Goal: Task Accomplishment & Management: Manage account settings

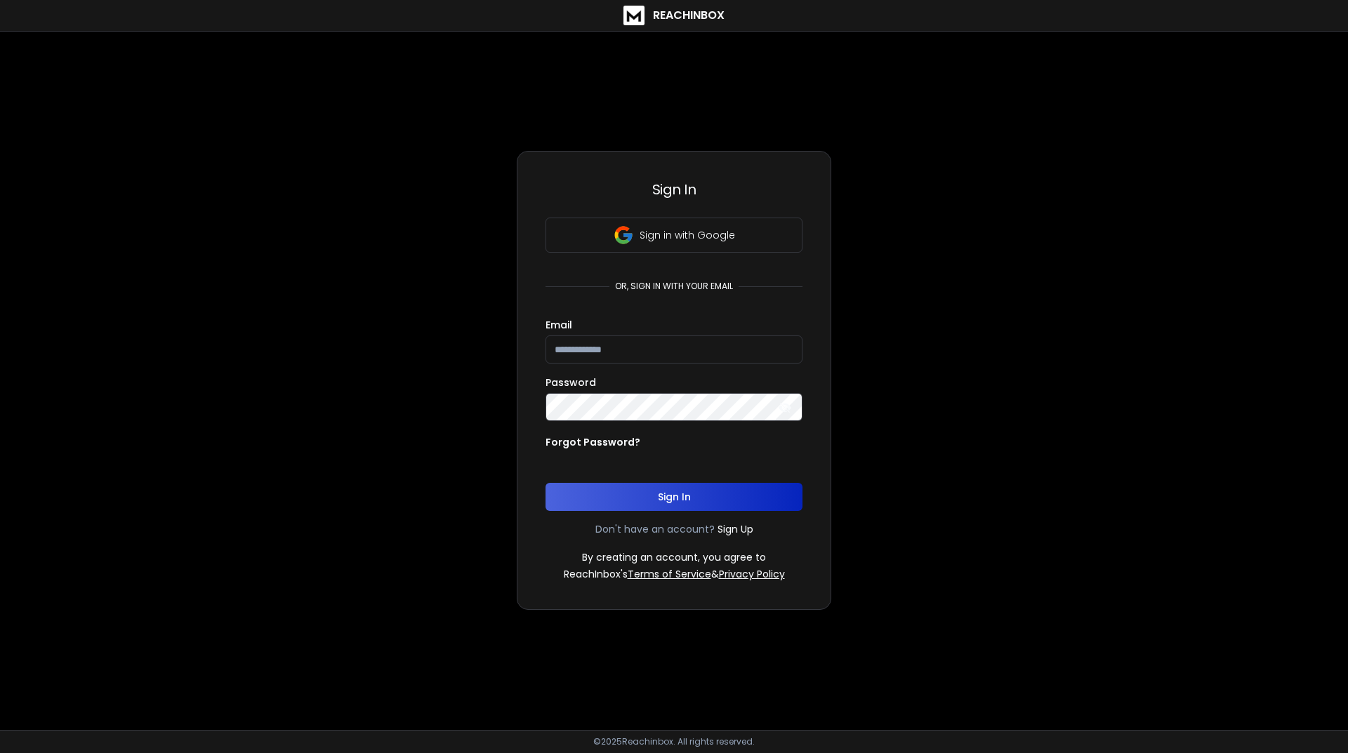
type input "**********"
click at [697, 500] on button "Sign In" at bounding box center [674, 497] width 257 height 28
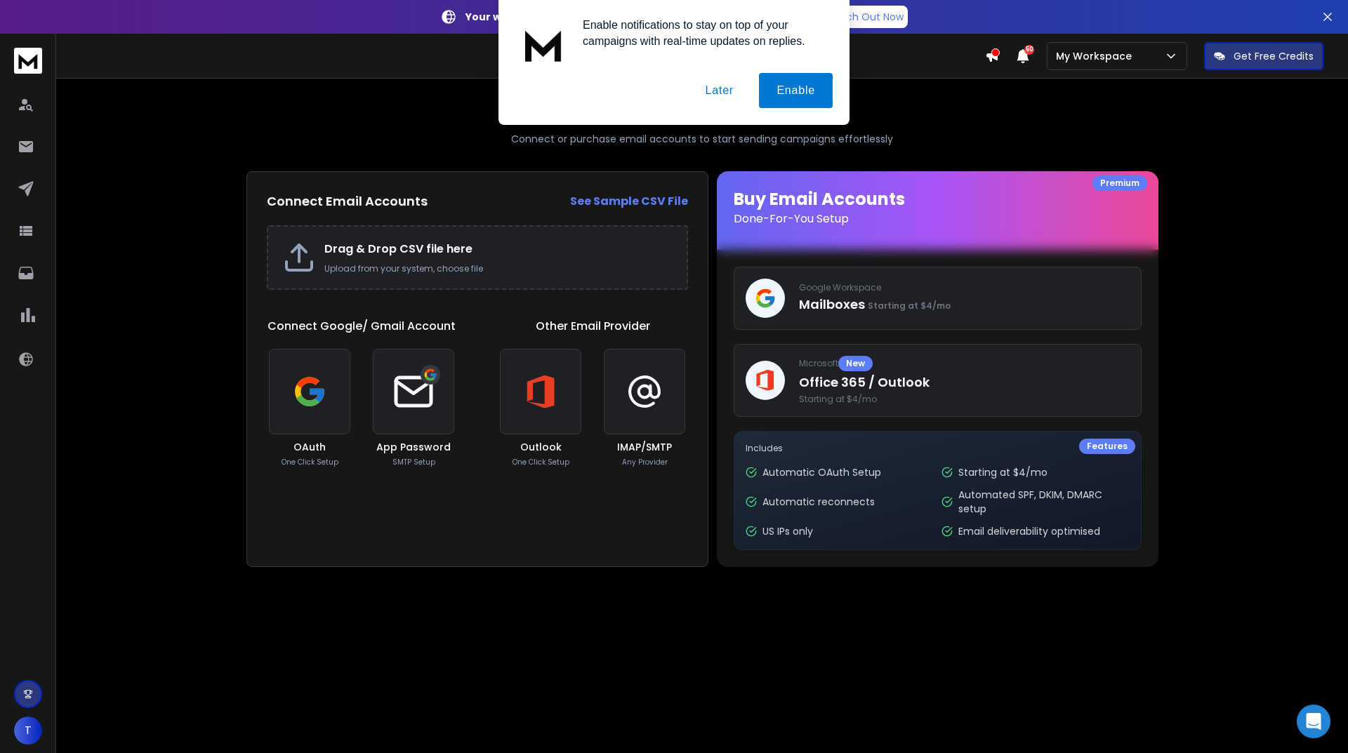
click at [305, 409] on icon at bounding box center [309, 392] width 35 height 42
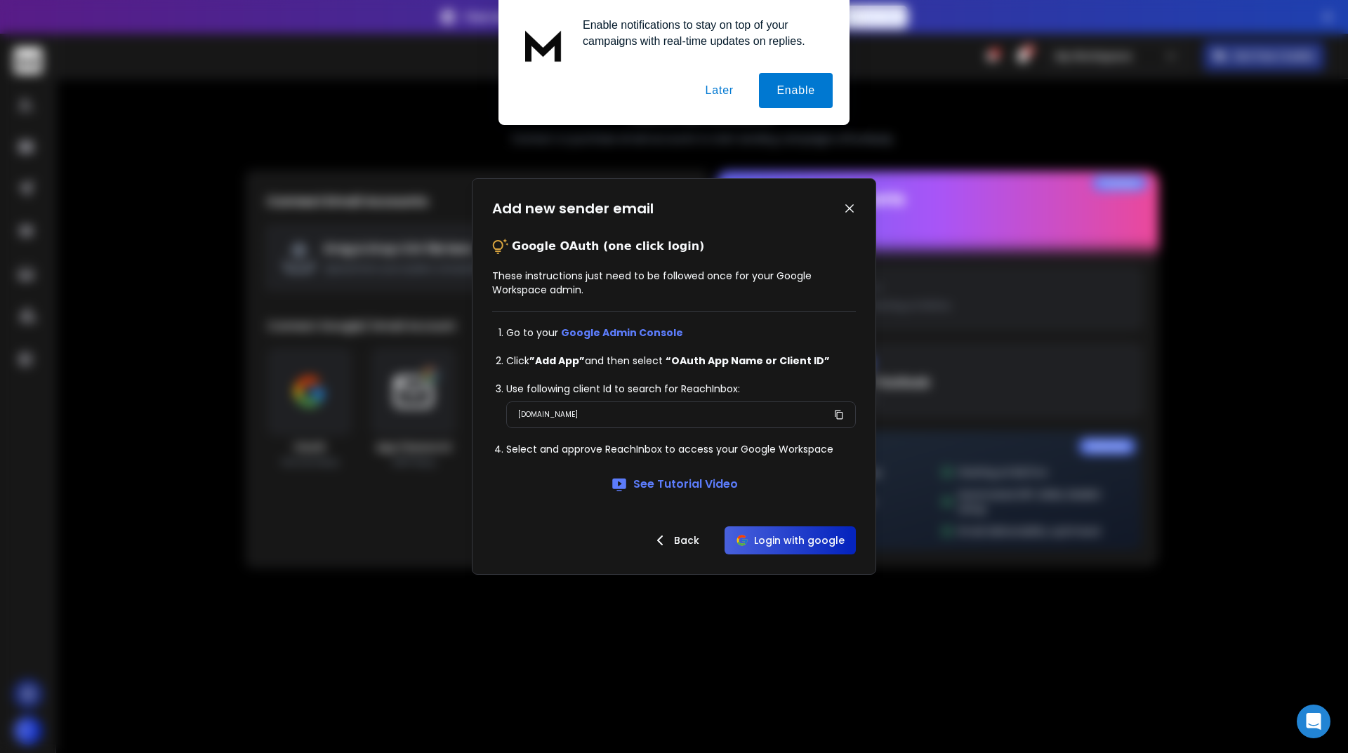
click at [826, 539] on button "Login with google" at bounding box center [790, 541] width 131 height 28
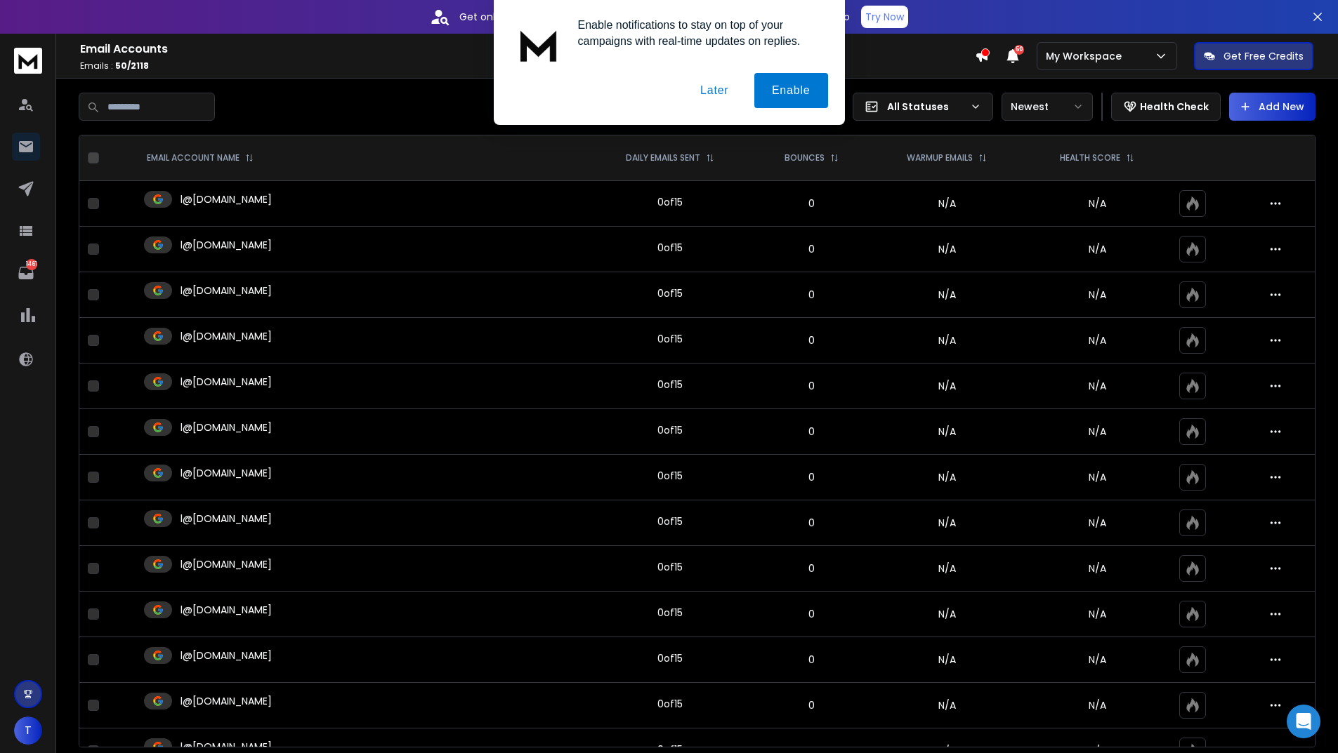
click at [1270, 107] on div "Enable notifications to stay on top of your campaigns with real-time updates on…" at bounding box center [669, 62] width 1338 height 125
drag, startPoint x: 709, startPoint y: 93, endPoint x: 725, endPoint y: 93, distance: 16.2
click at [708, 93] on button "Later" at bounding box center [714, 90] width 63 height 35
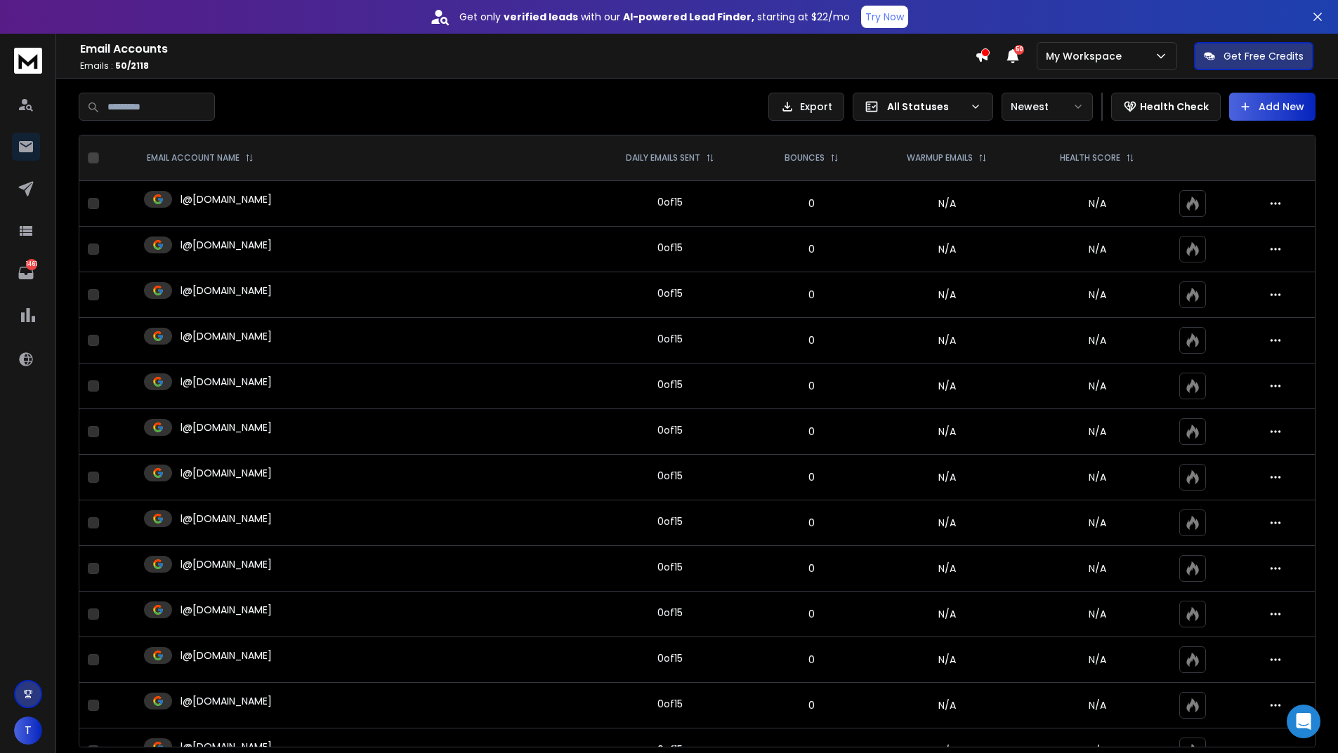
click at [1293, 102] on button "Add New" at bounding box center [1272, 107] width 86 height 28
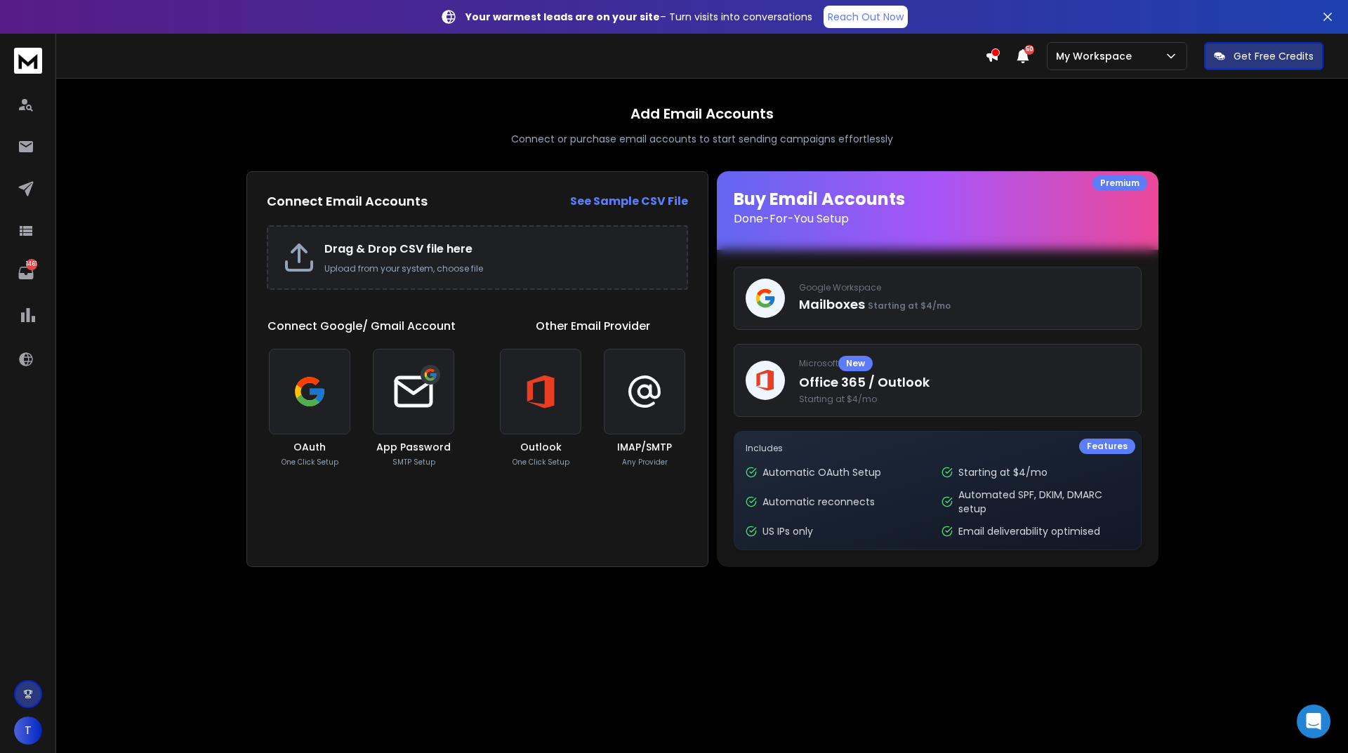
click at [315, 425] on div at bounding box center [309, 392] width 81 height 86
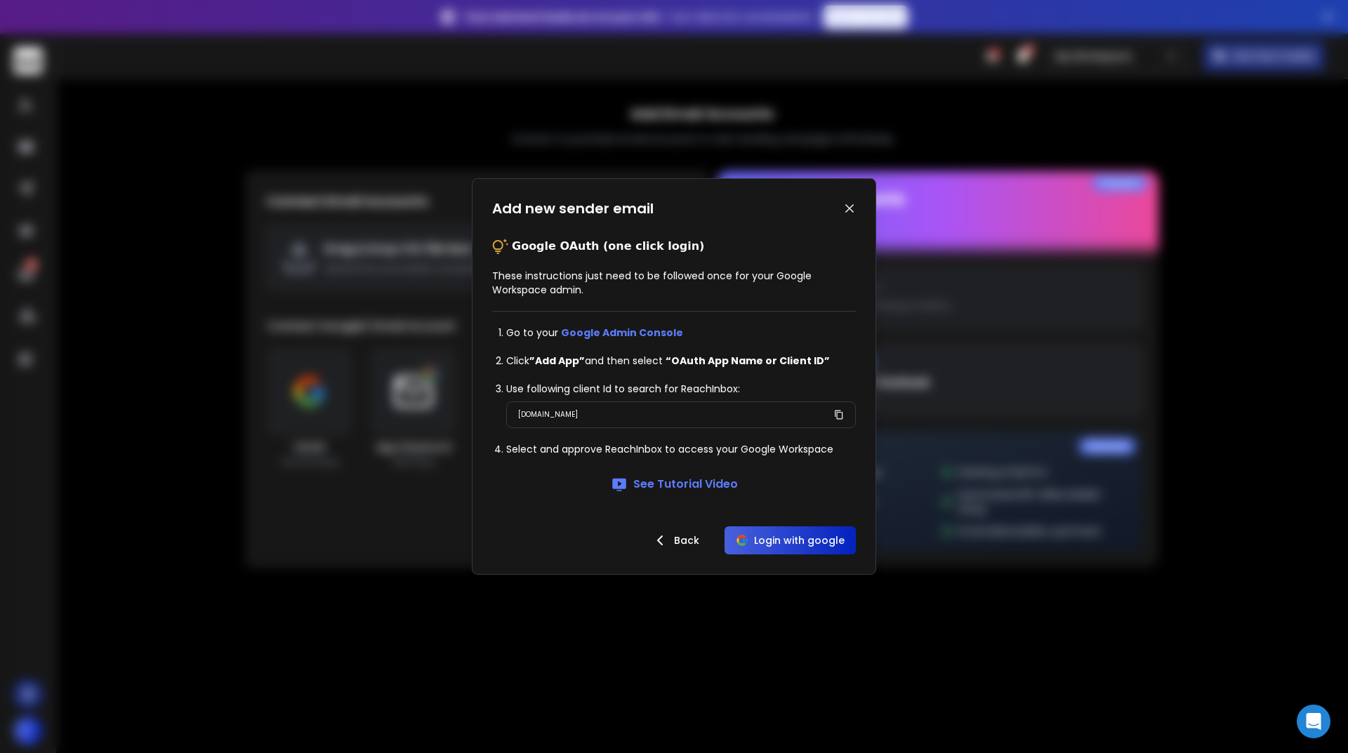
click at [768, 546] on button "Login with google" at bounding box center [790, 541] width 131 height 28
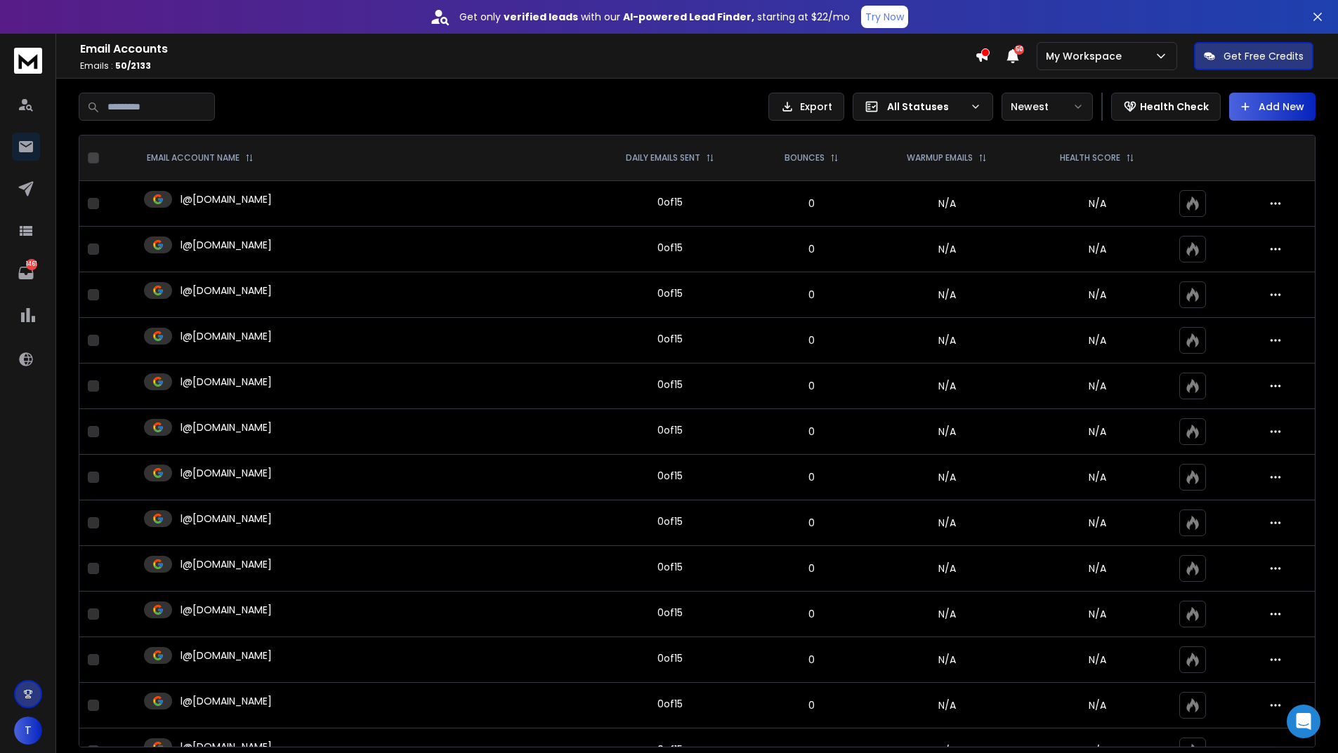
click at [1258, 100] on button "Add New" at bounding box center [1272, 107] width 86 height 28
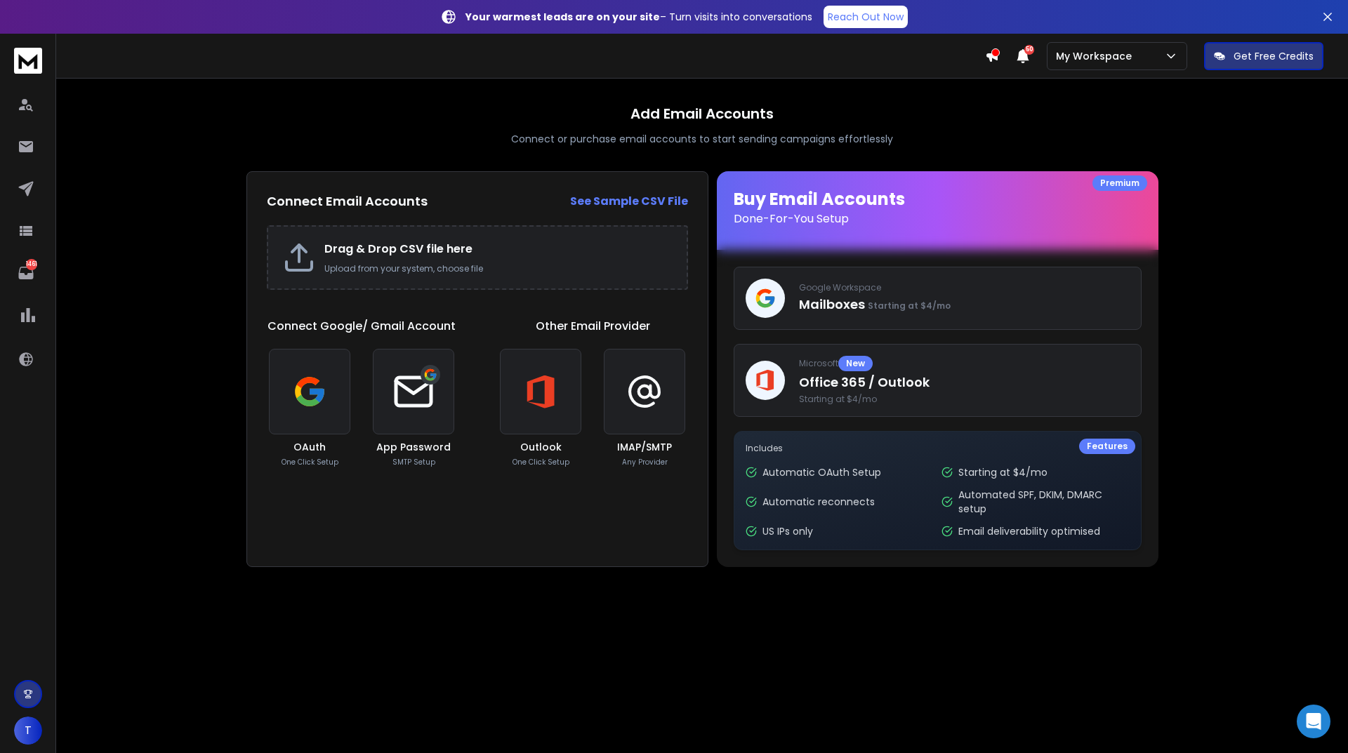
click at [300, 354] on div at bounding box center [309, 392] width 81 height 86
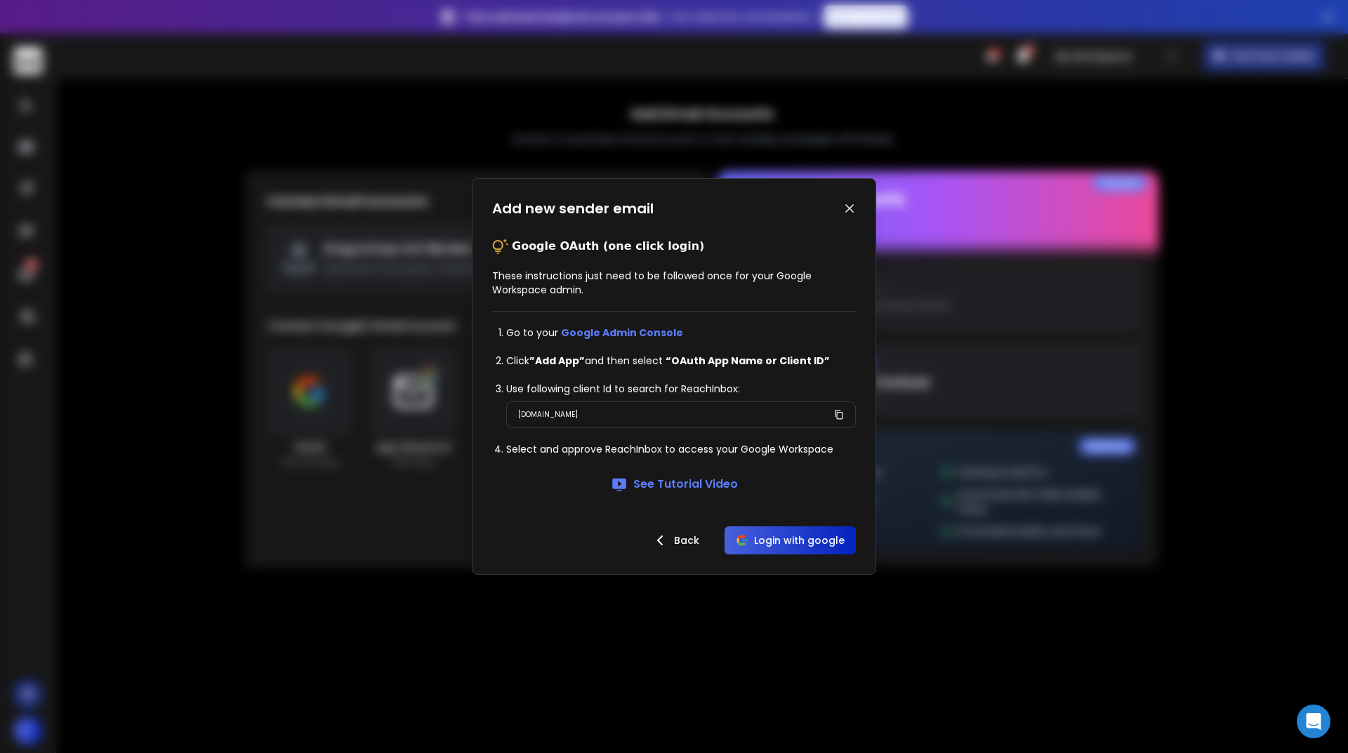
click at [751, 522] on div "Google OAuth (one click login) These instructions just need to be followed once…" at bounding box center [674, 396] width 364 height 317
click at [810, 539] on button "Login with google" at bounding box center [790, 541] width 131 height 28
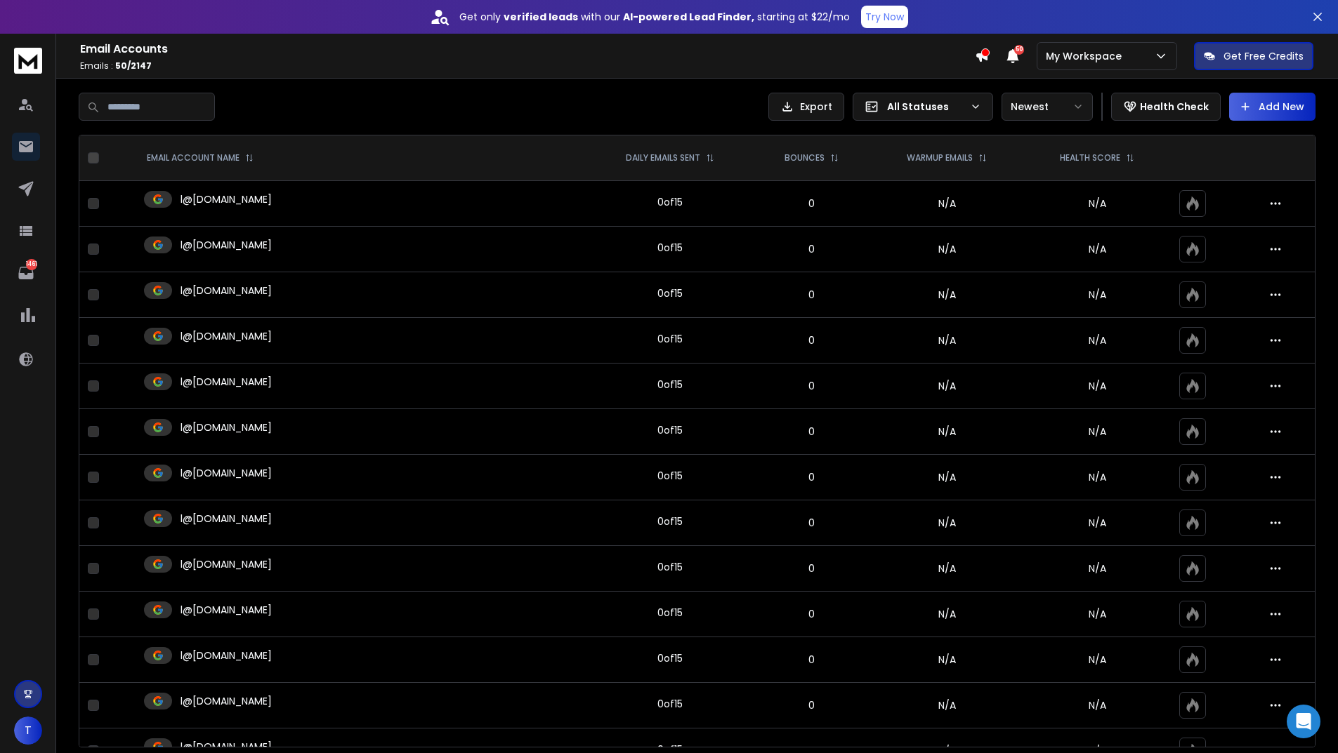
click at [1279, 105] on button "Add New" at bounding box center [1272, 107] width 86 height 28
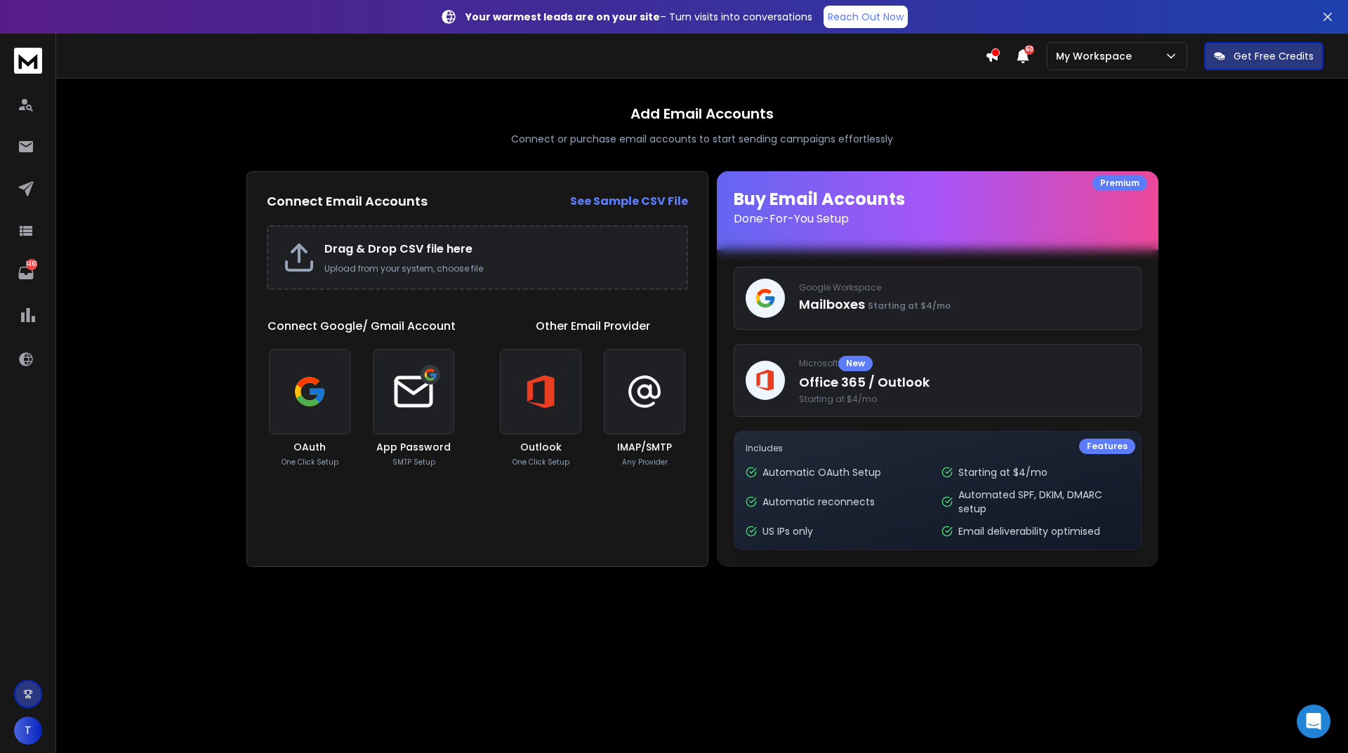
click at [322, 403] on icon at bounding box center [309, 392] width 35 height 42
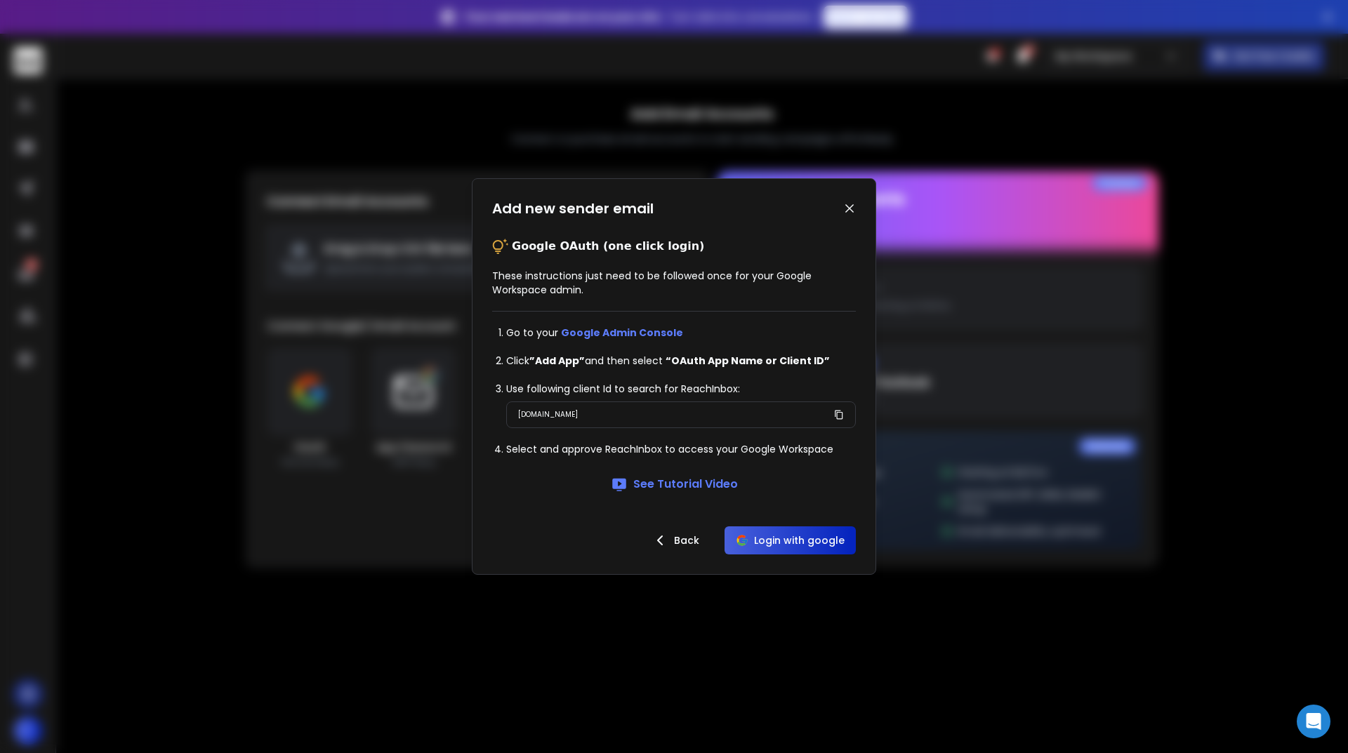
click at [782, 546] on button "Login with google" at bounding box center [790, 541] width 131 height 28
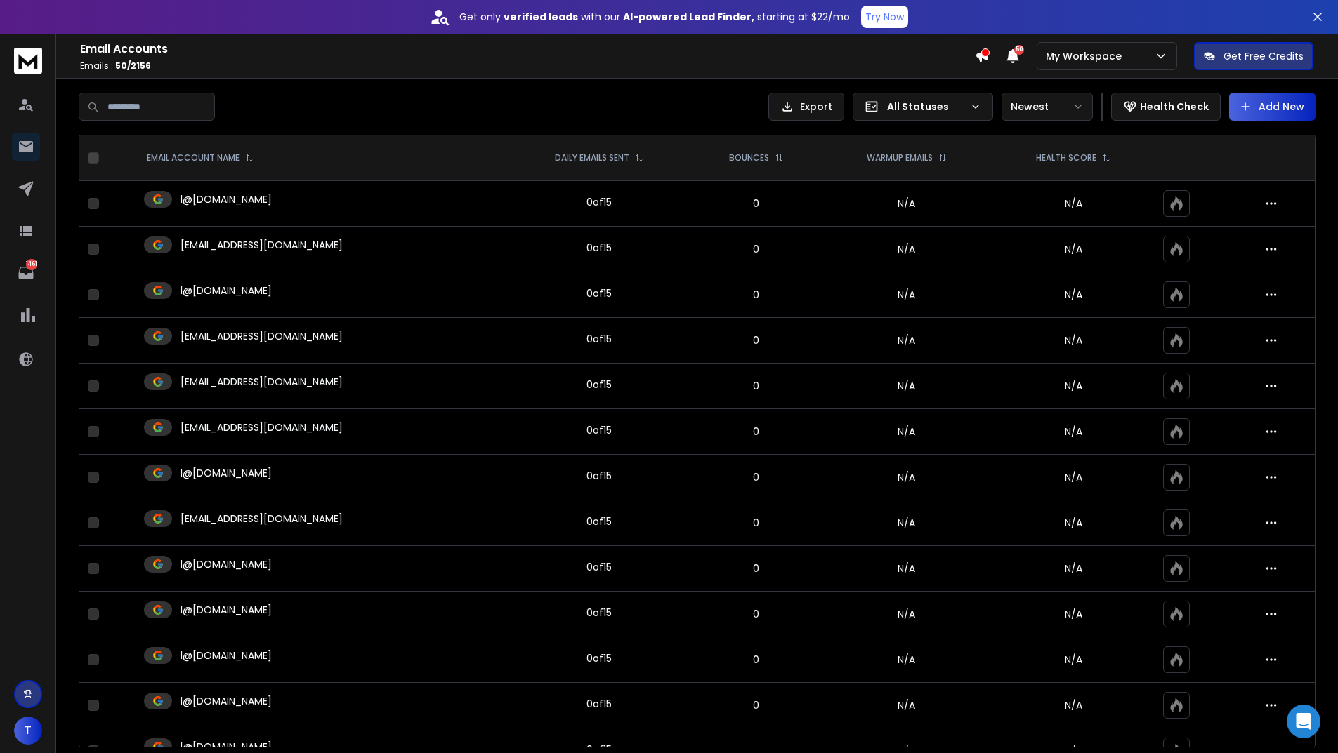
click at [1265, 110] on button "Add New" at bounding box center [1272, 107] width 86 height 28
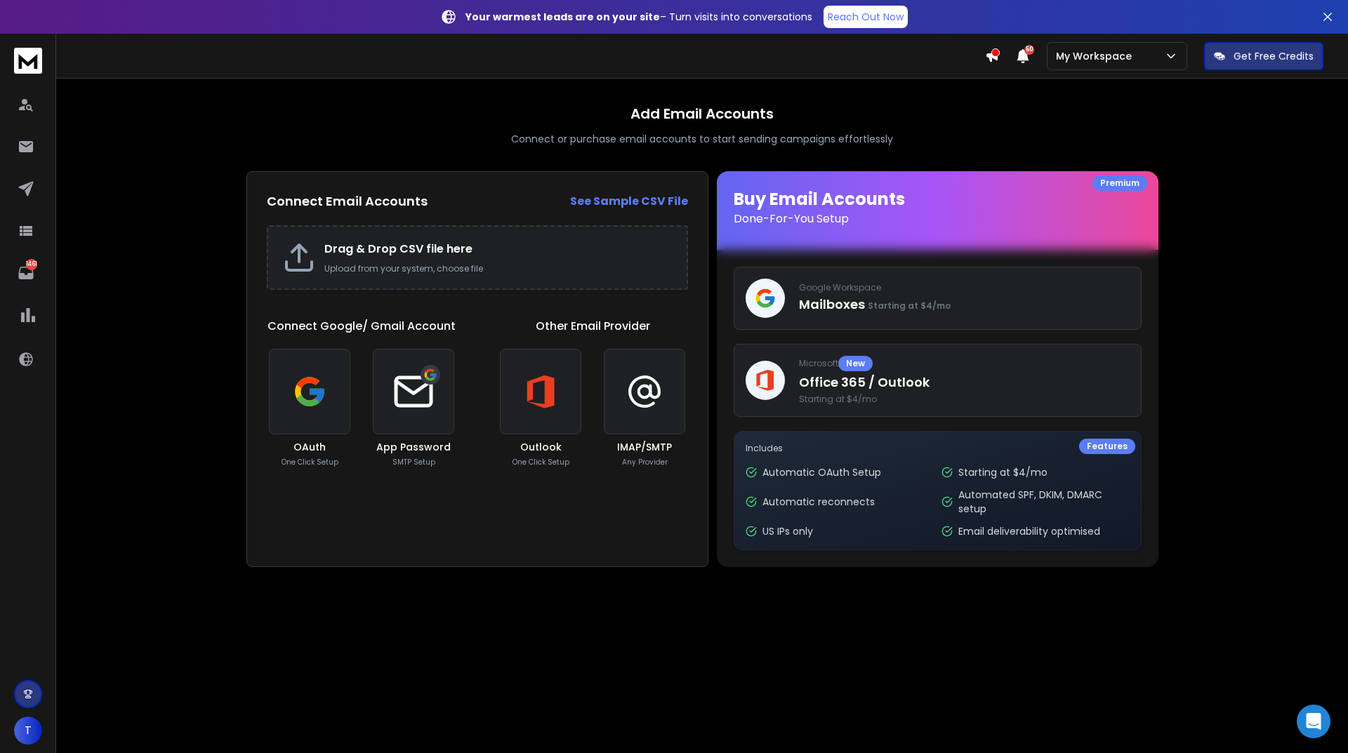
click at [327, 386] on icon at bounding box center [309, 392] width 35 height 42
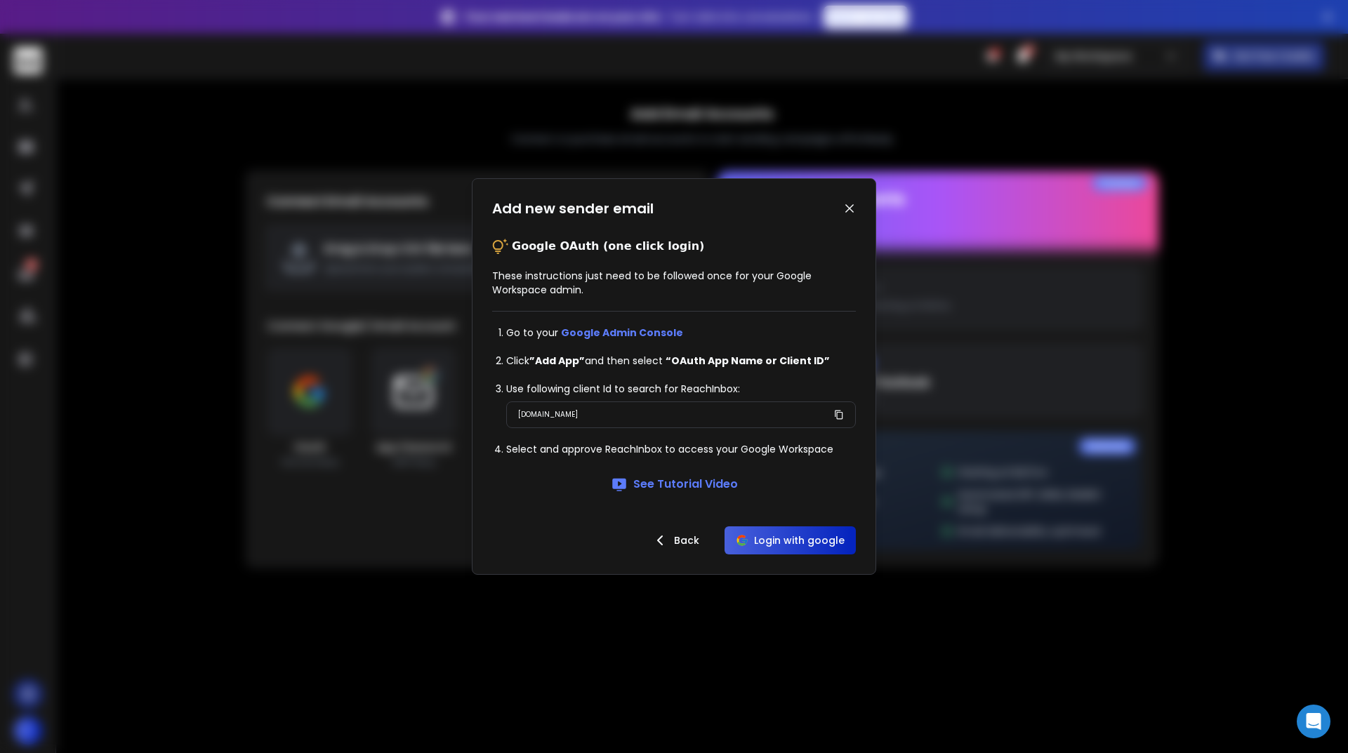
click at [769, 550] on button "Login with google" at bounding box center [790, 541] width 131 height 28
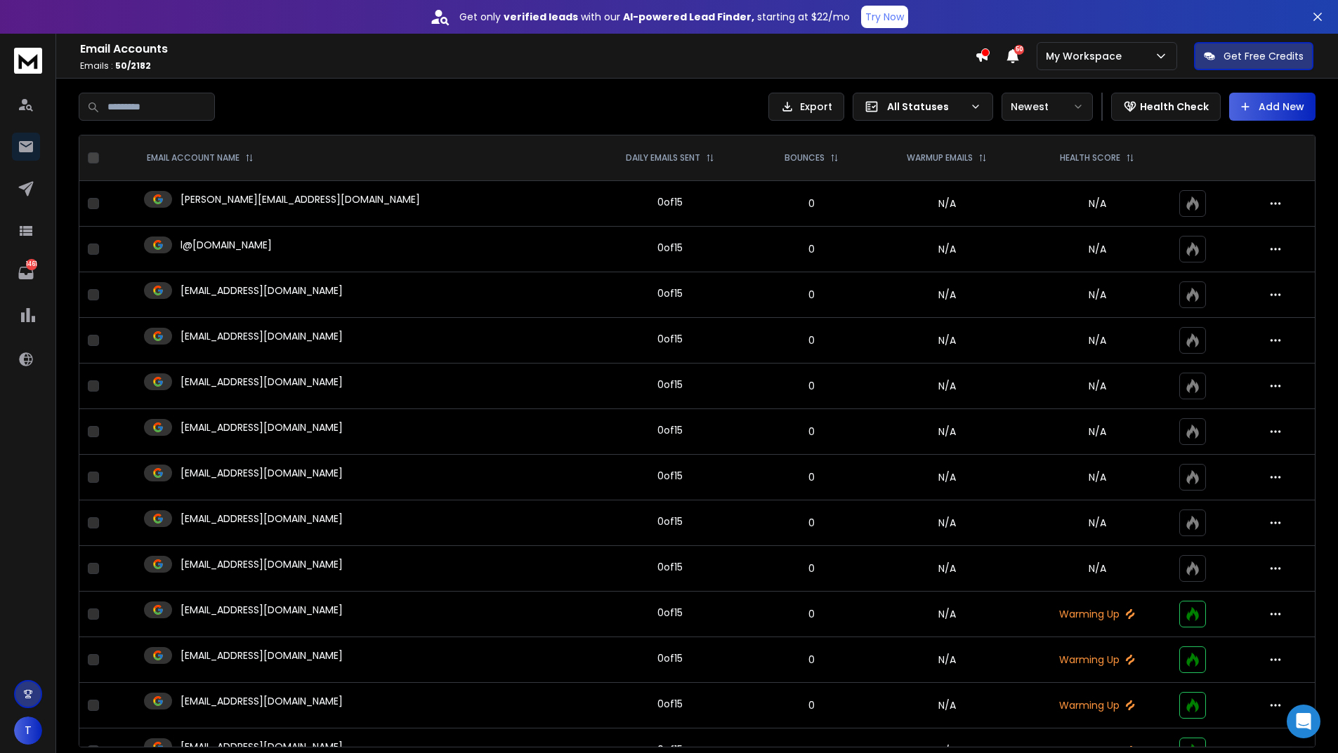
click at [1303, 105] on button "Add New" at bounding box center [1272, 107] width 86 height 28
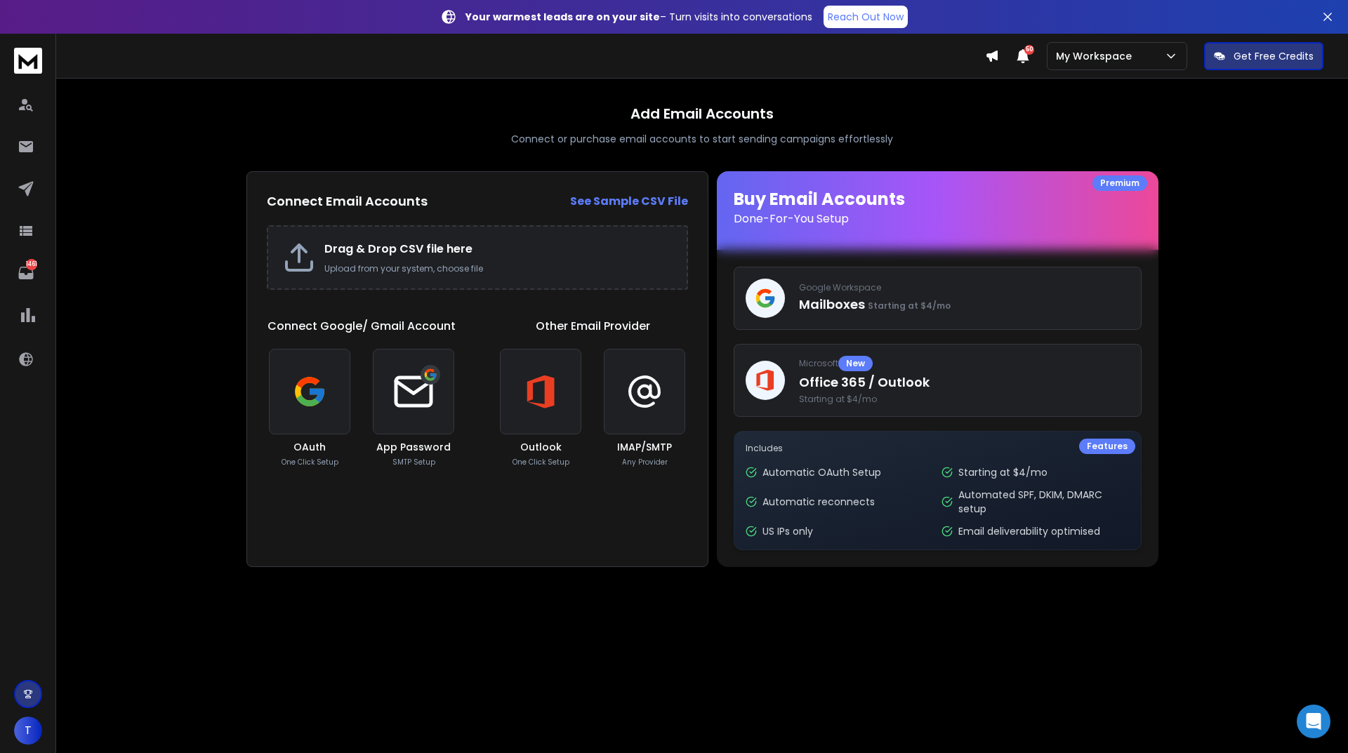
click at [340, 377] on div at bounding box center [309, 392] width 81 height 86
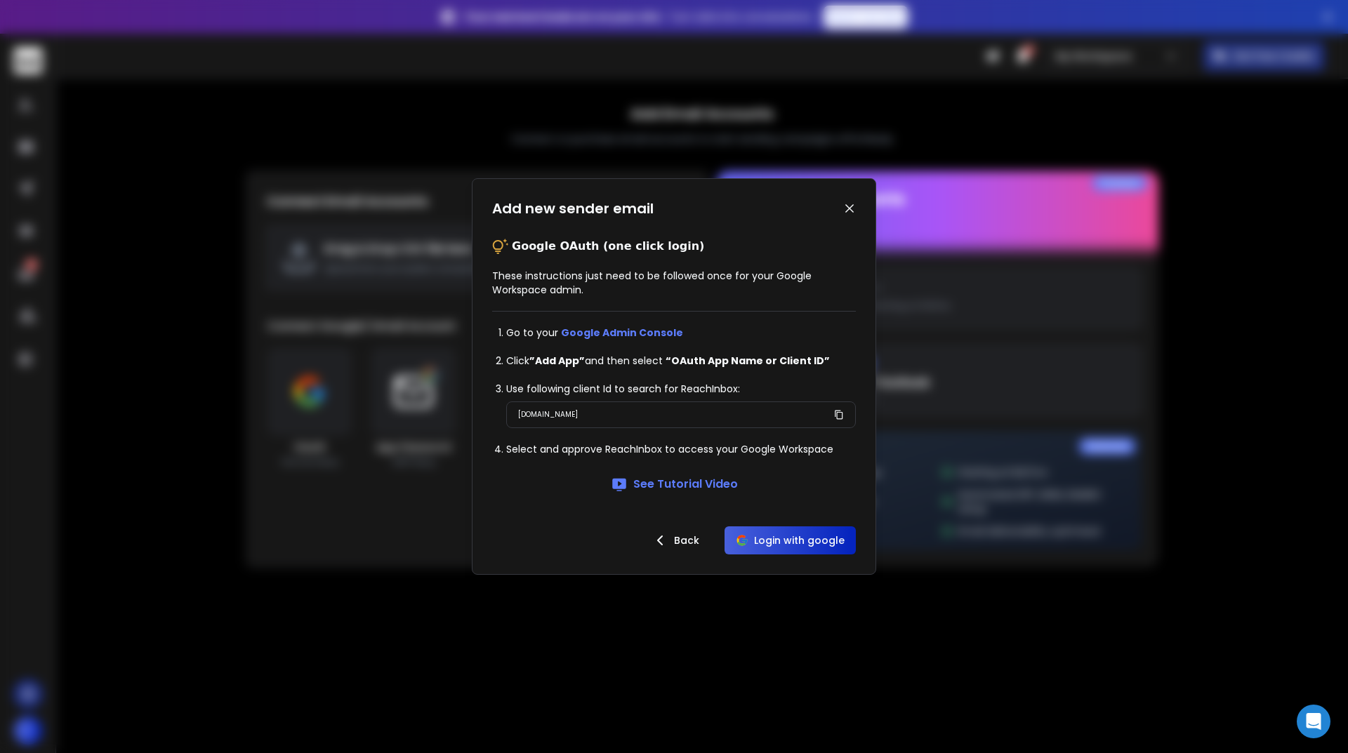
click at [832, 545] on button "Login with google" at bounding box center [790, 541] width 131 height 28
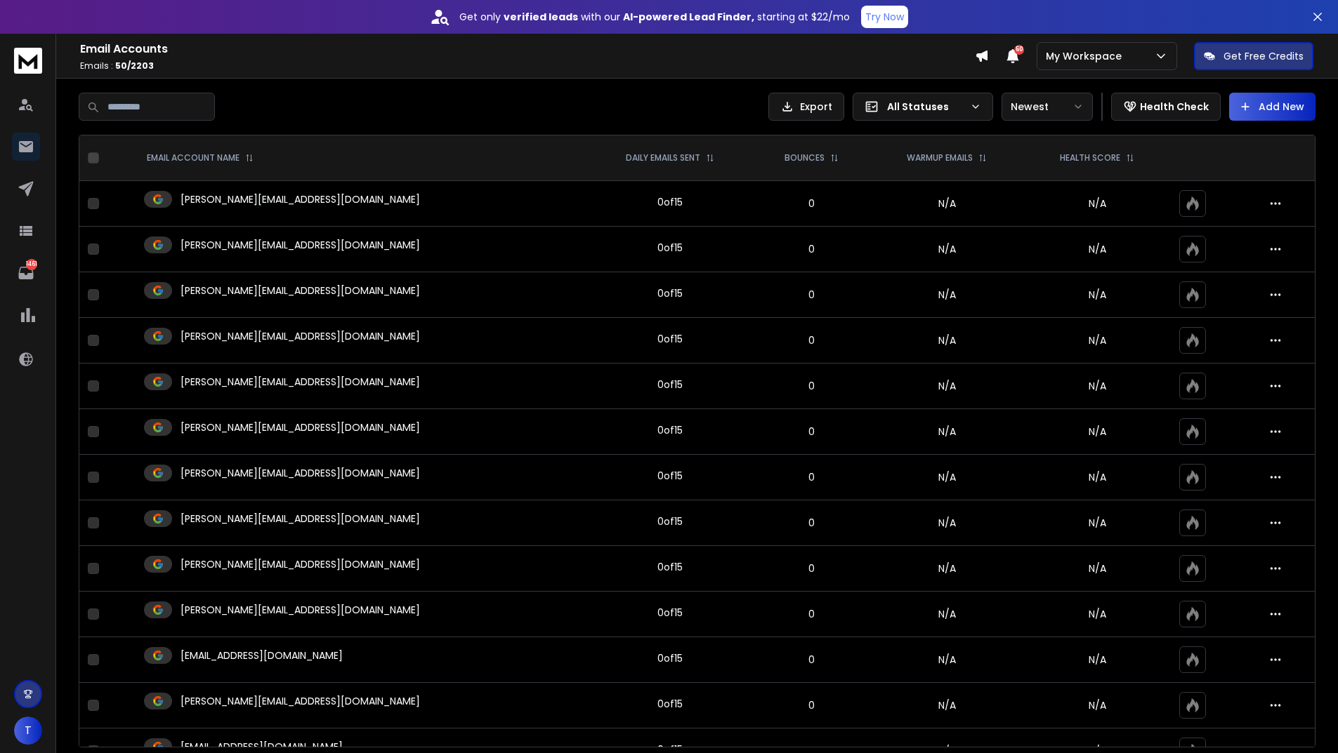
click at [1259, 110] on button "Add New" at bounding box center [1272, 107] width 86 height 28
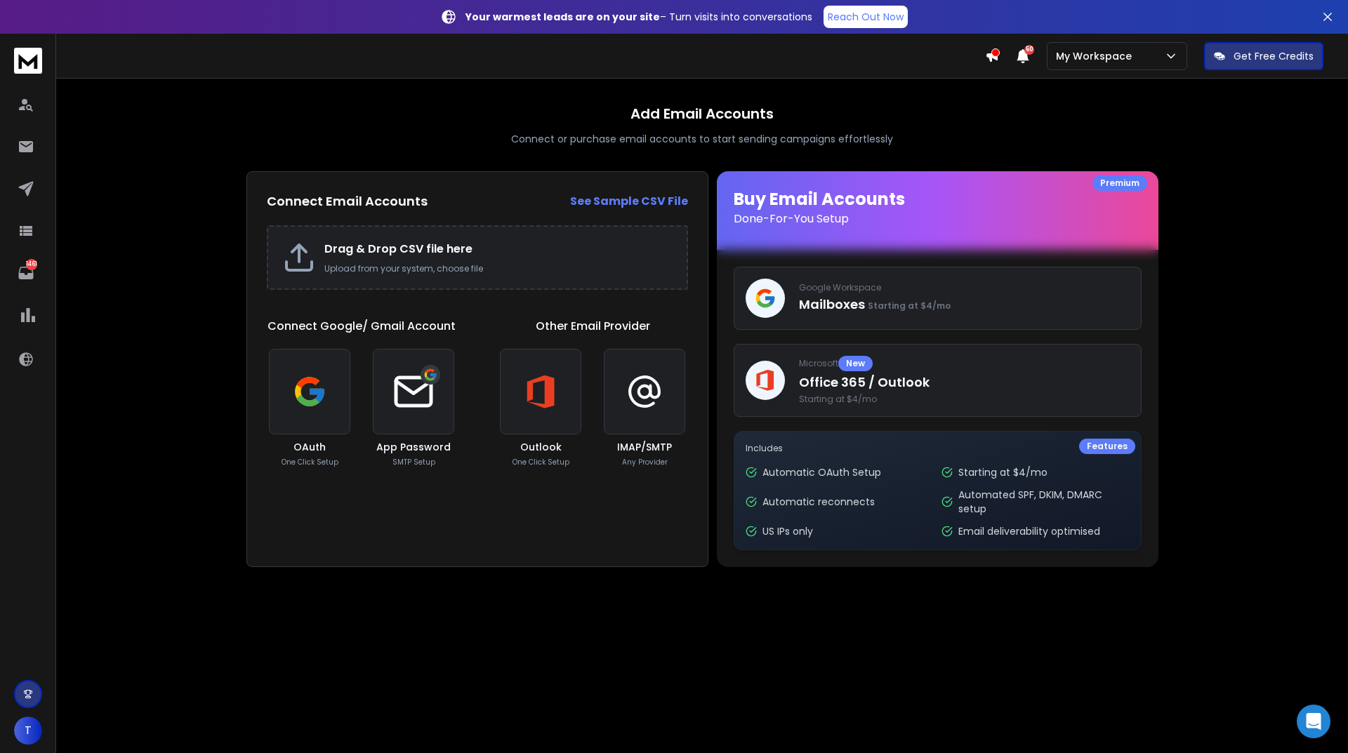
click at [321, 406] on icon at bounding box center [309, 392] width 35 height 42
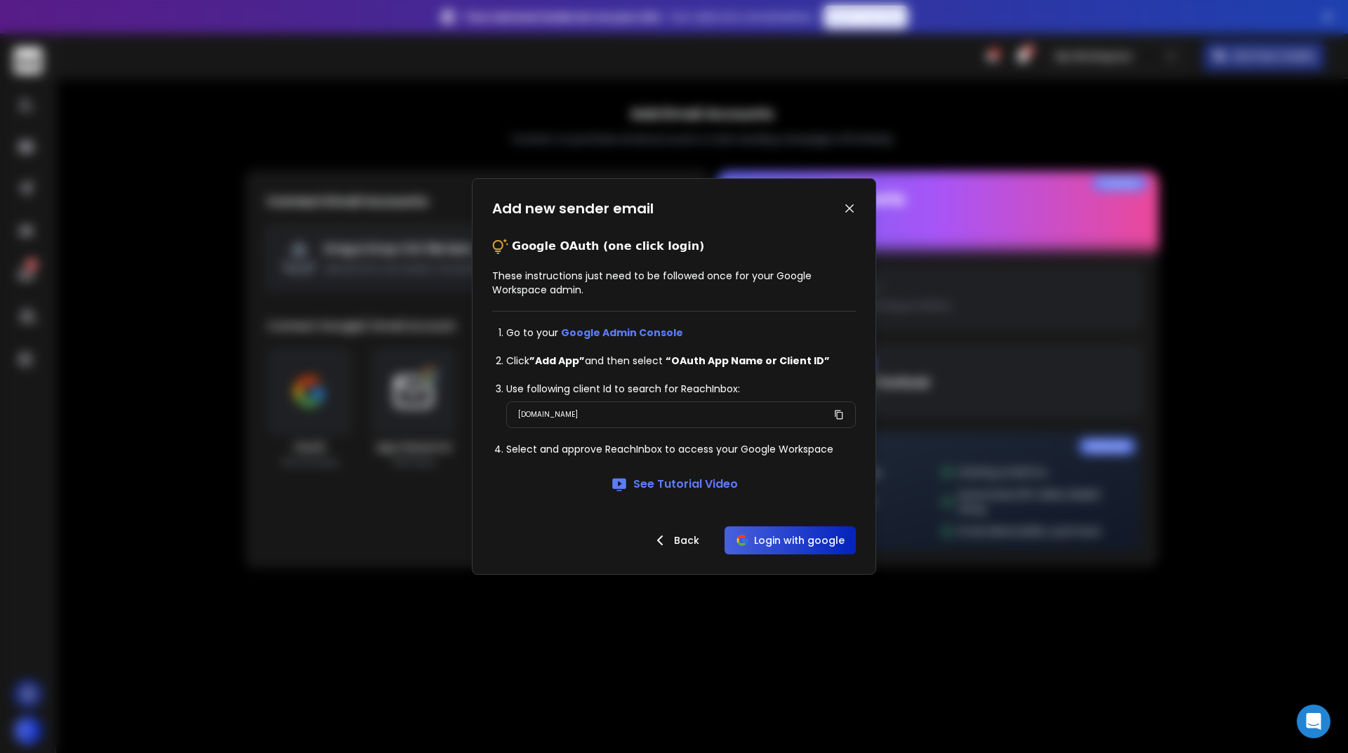
click at [765, 542] on button "Login with google" at bounding box center [790, 541] width 131 height 28
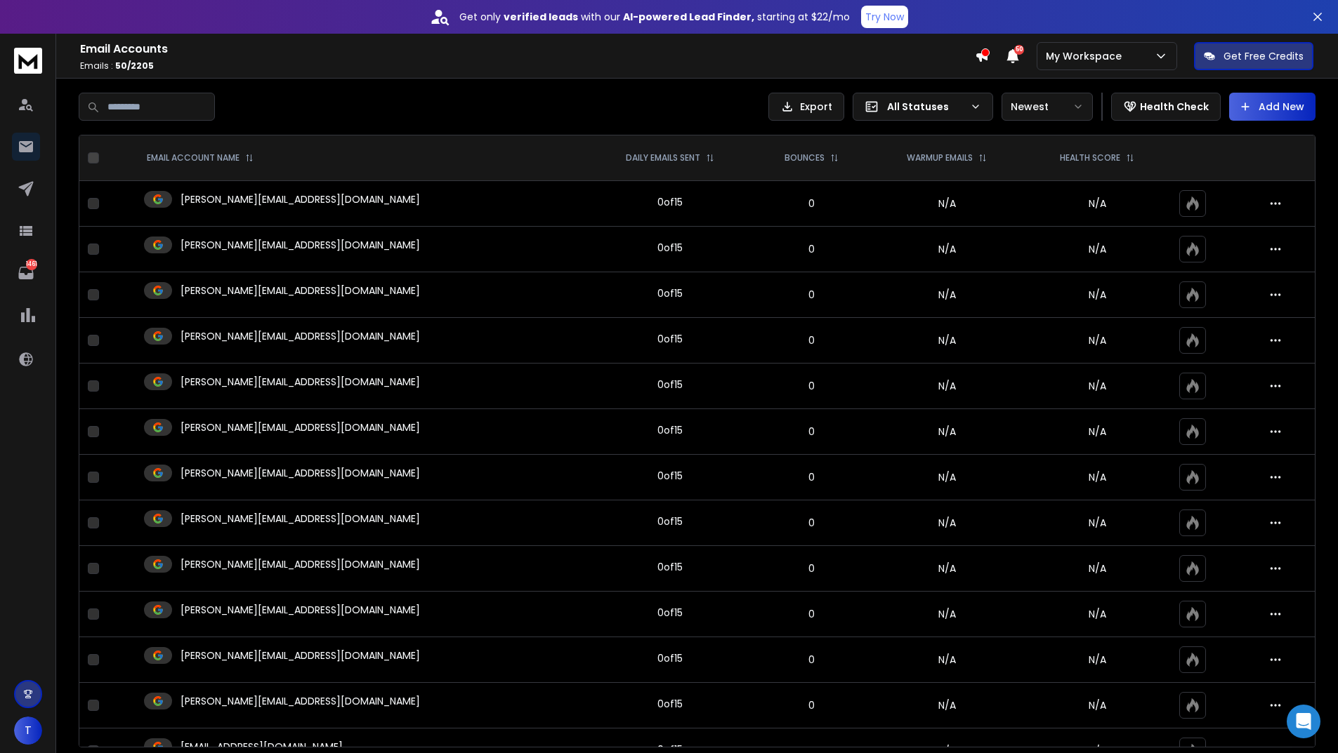
click at [1255, 114] on button "Add New" at bounding box center [1272, 107] width 86 height 28
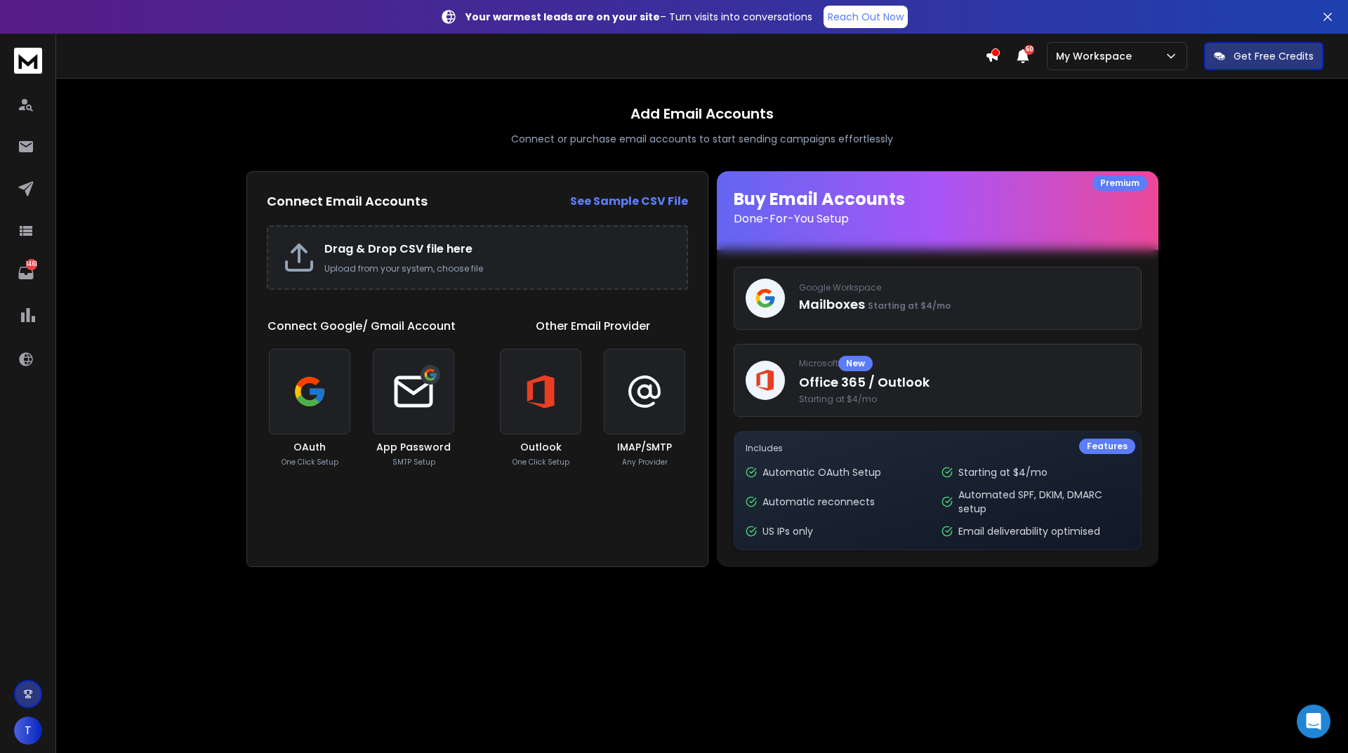
click at [294, 386] on div at bounding box center [309, 392] width 81 height 86
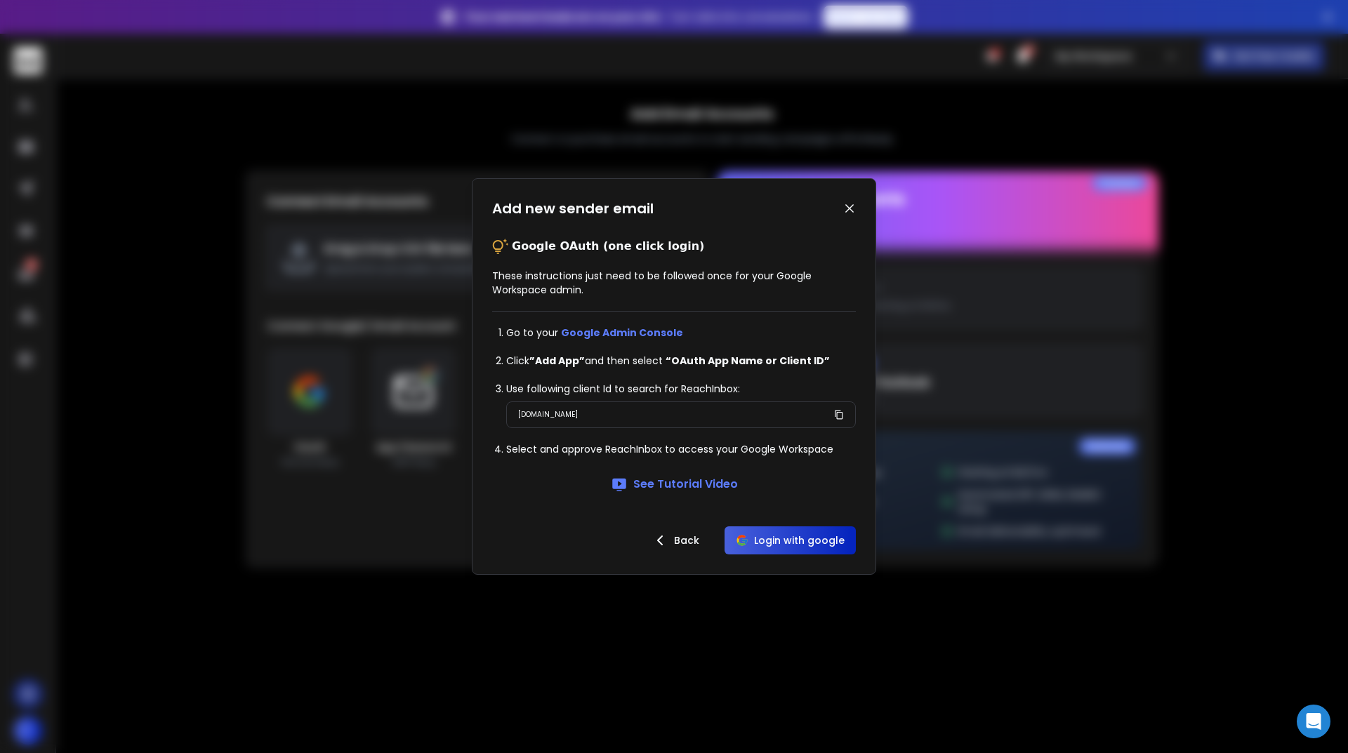
click at [782, 536] on button "Login with google" at bounding box center [790, 541] width 131 height 28
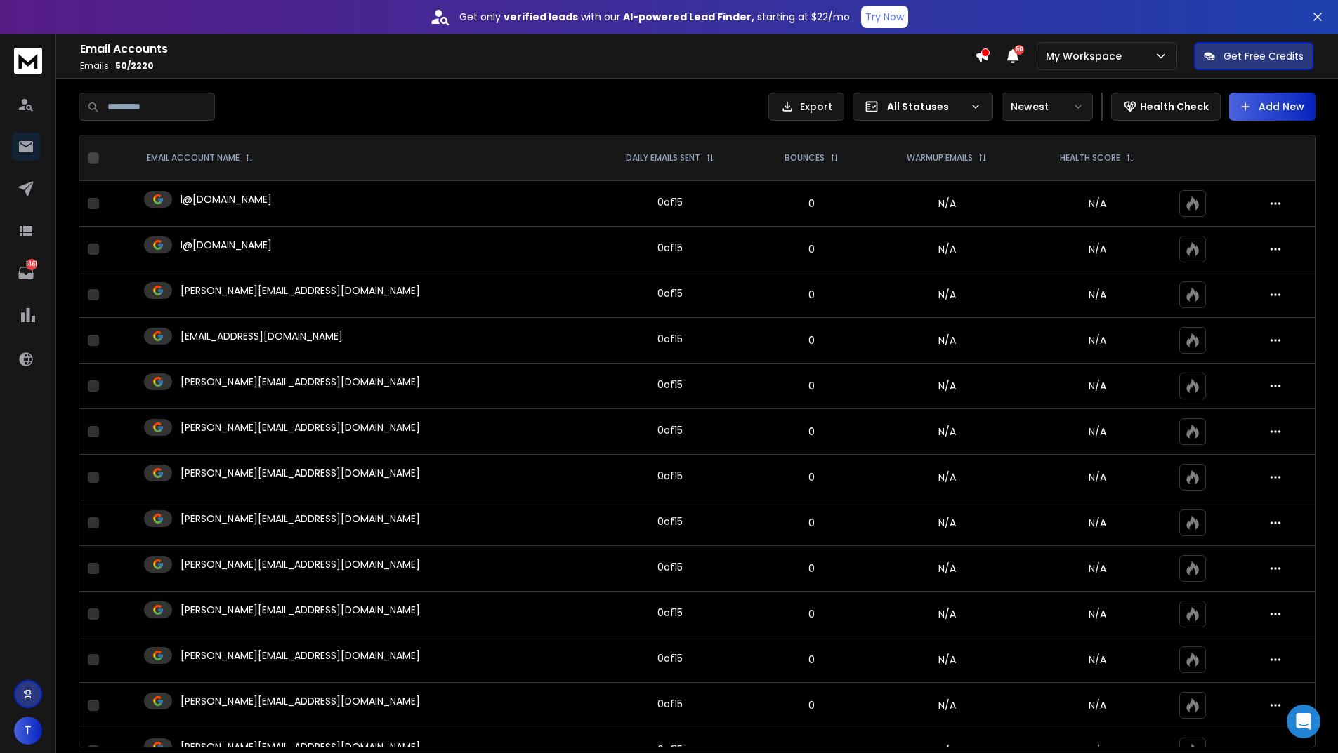
click at [1253, 100] on button "Add New" at bounding box center [1272, 107] width 86 height 28
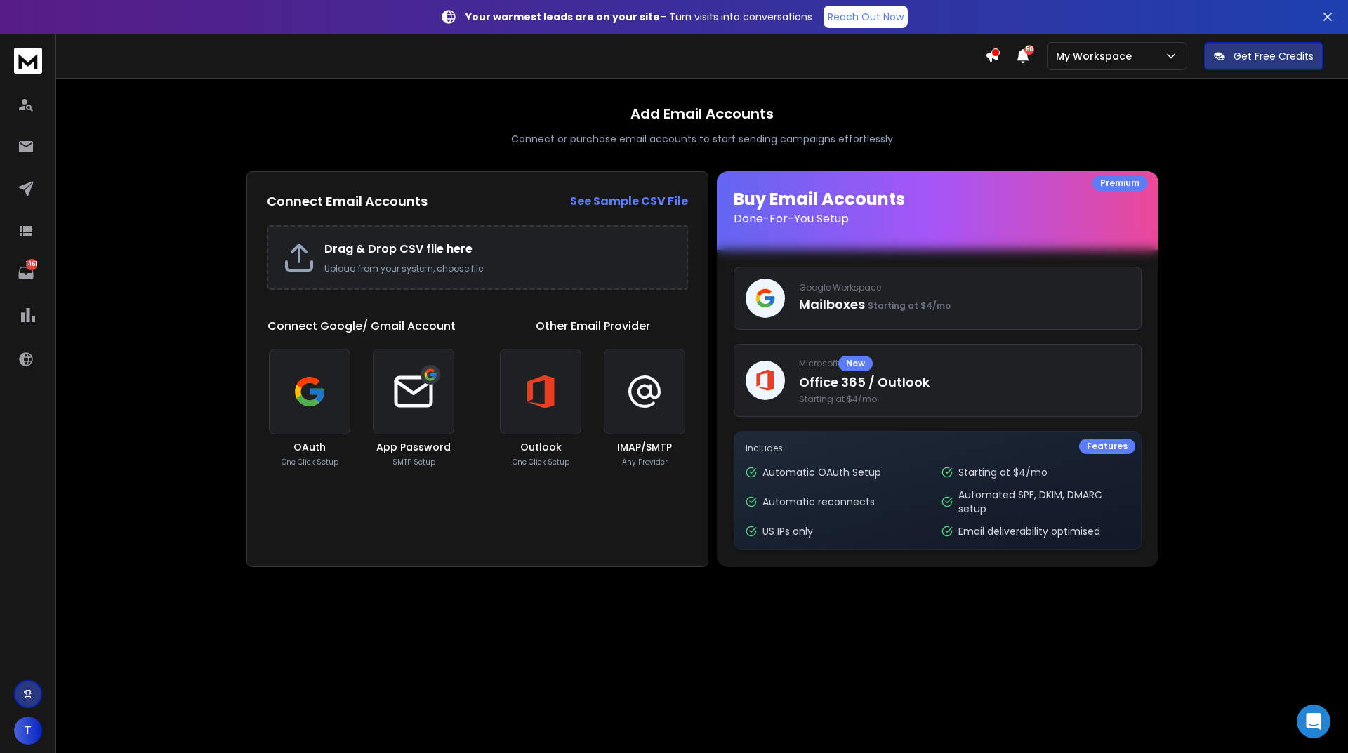
drag, startPoint x: 289, startPoint y: 396, endPoint x: 296, endPoint y: 395, distance: 7.2
click at [296, 395] on div at bounding box center [309, 392] width 81 height 86
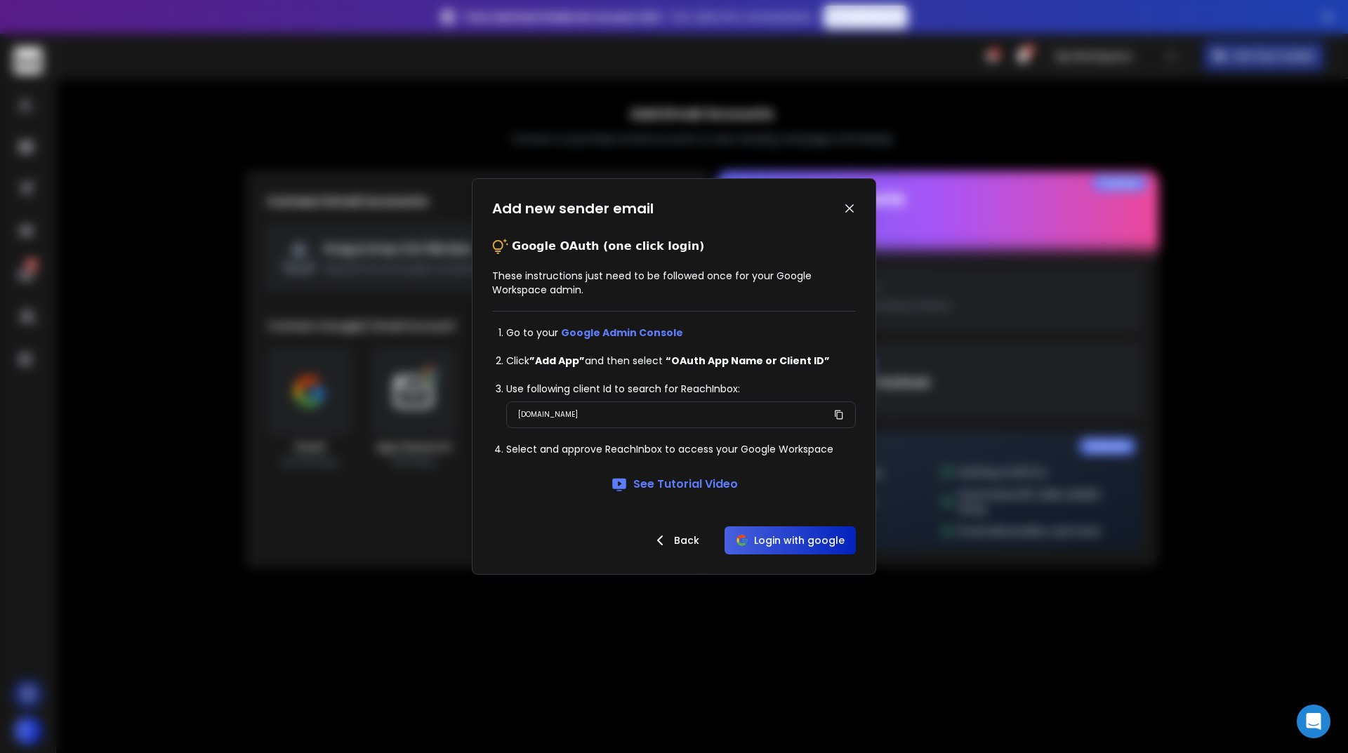
click at [808, 541] on button "Login with google" at bounding box center [790, 541] width 131 height 28
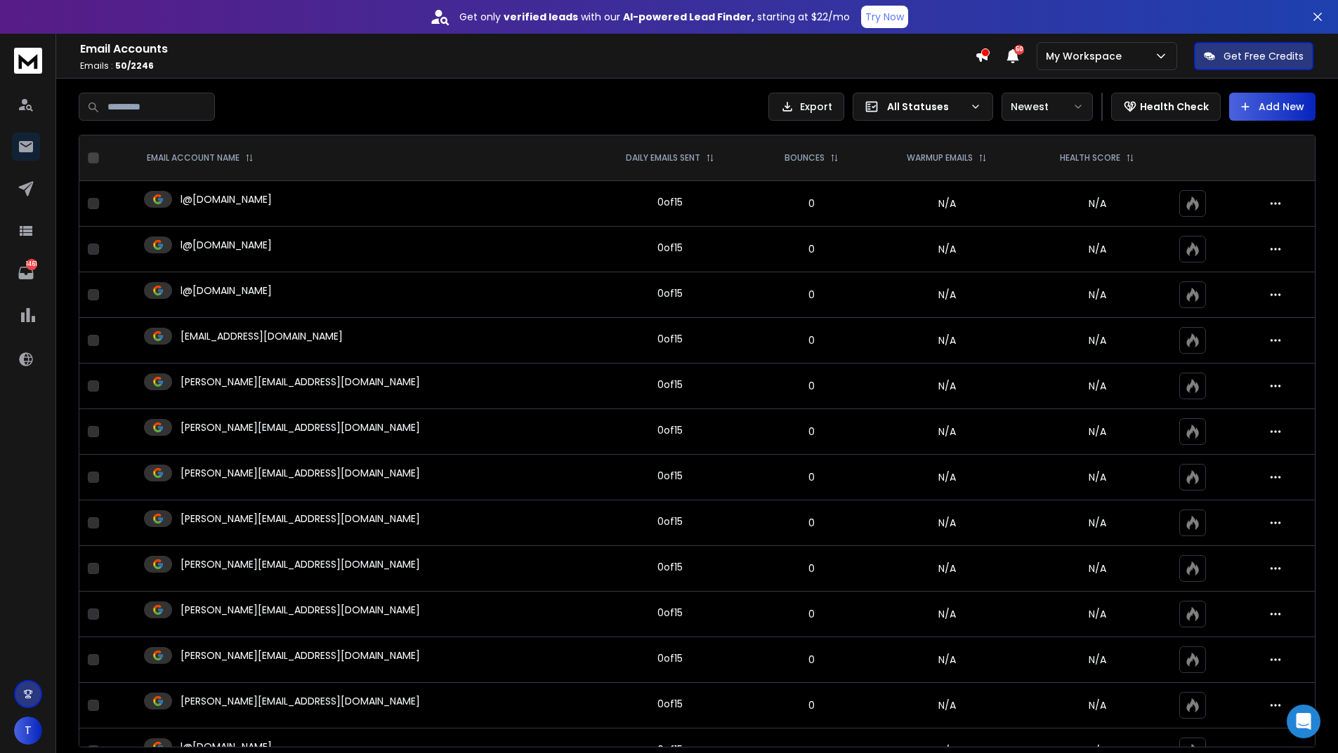
click at [1273, 108] on button "Add New" at bounding box center [1272, 107] width 86 height 28
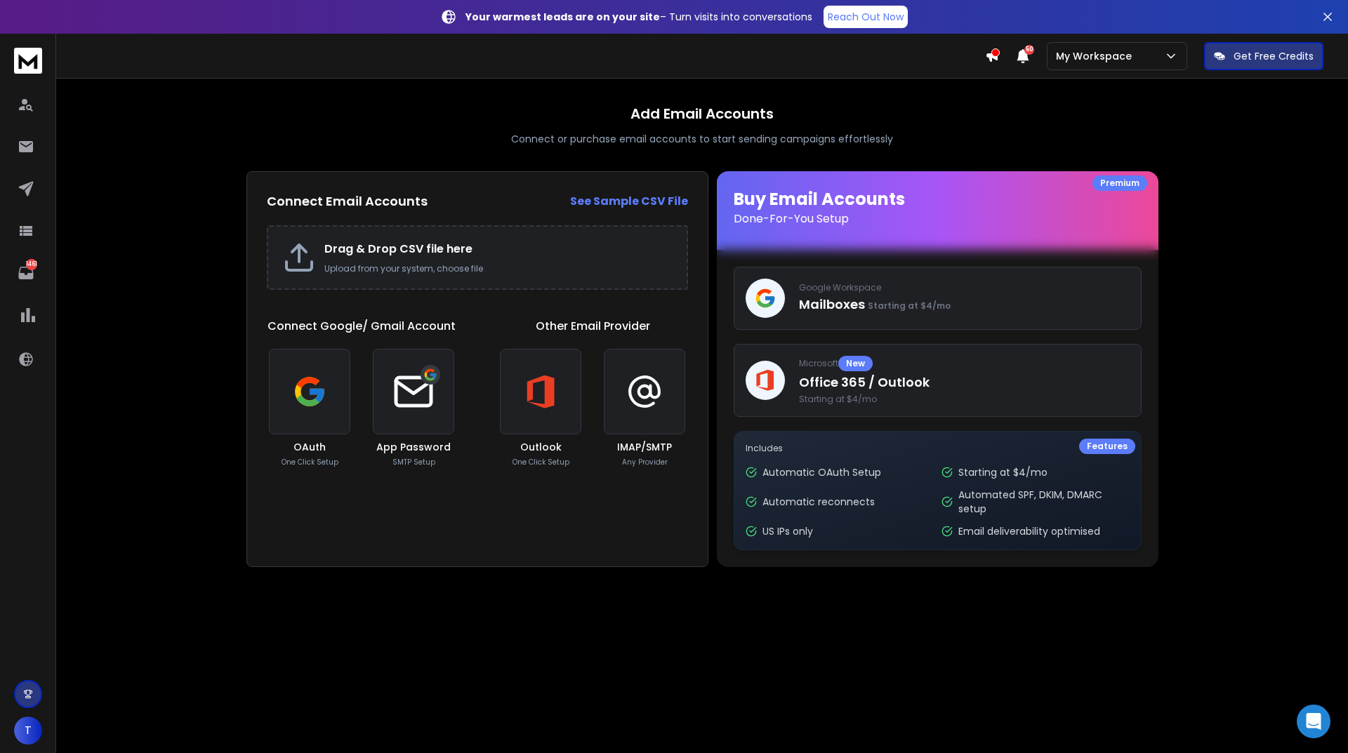
click at [357, 403] on div "OAuth One Click Setup App Password SMTP Setup" at bounding box center [362, 408] width 191 height 119
click at [329, 402] on div at bounding box center [309, 392] width 81 height 86
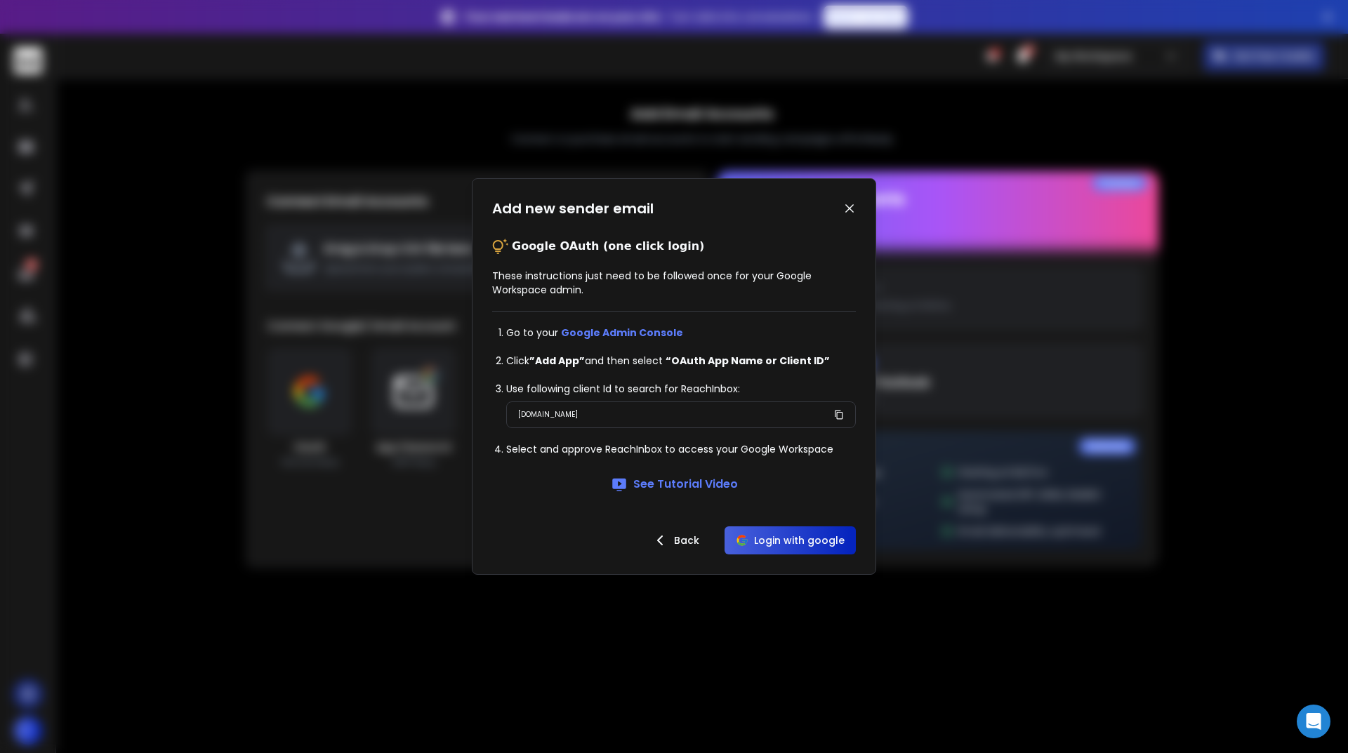
click at [771, 537] on button "Login with google" at bounding box center [790, 541] width 131 height 28
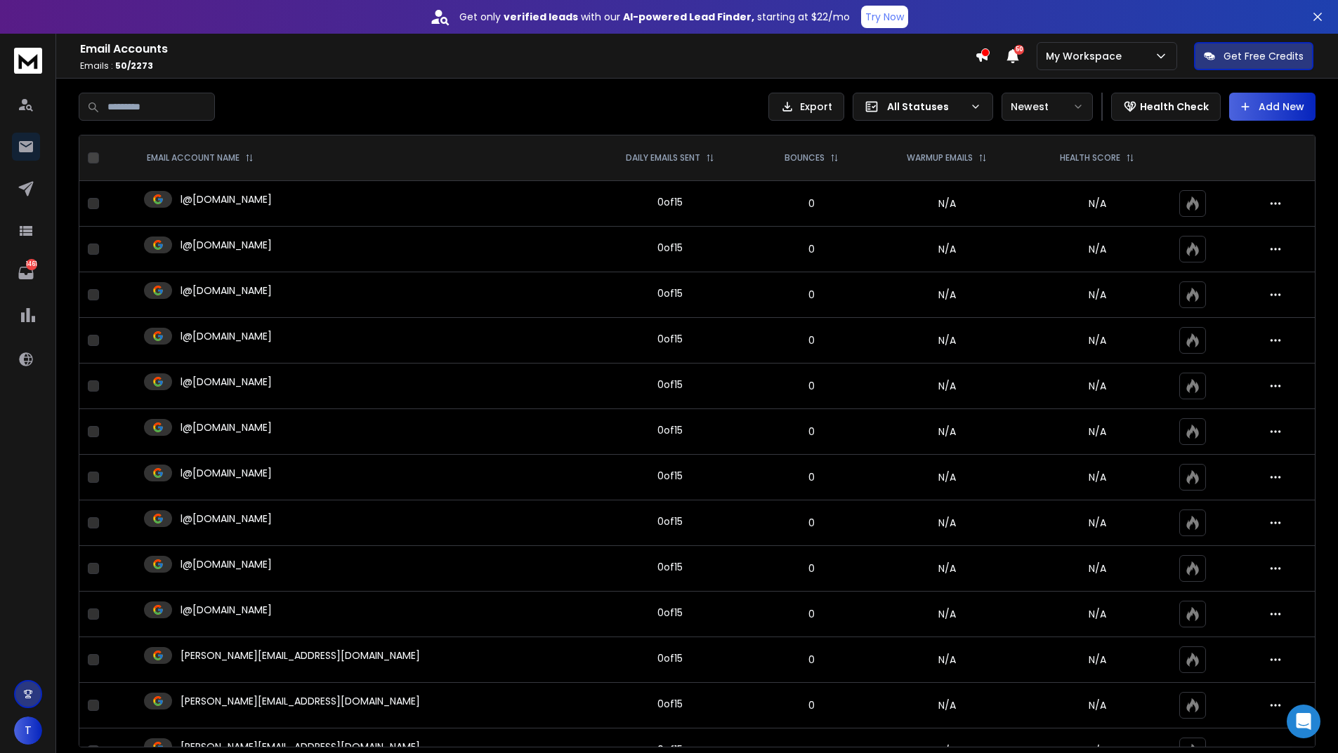
click at [1300, 113] on button "Add New" at bounding box center [1272, 107] width 86 height 28
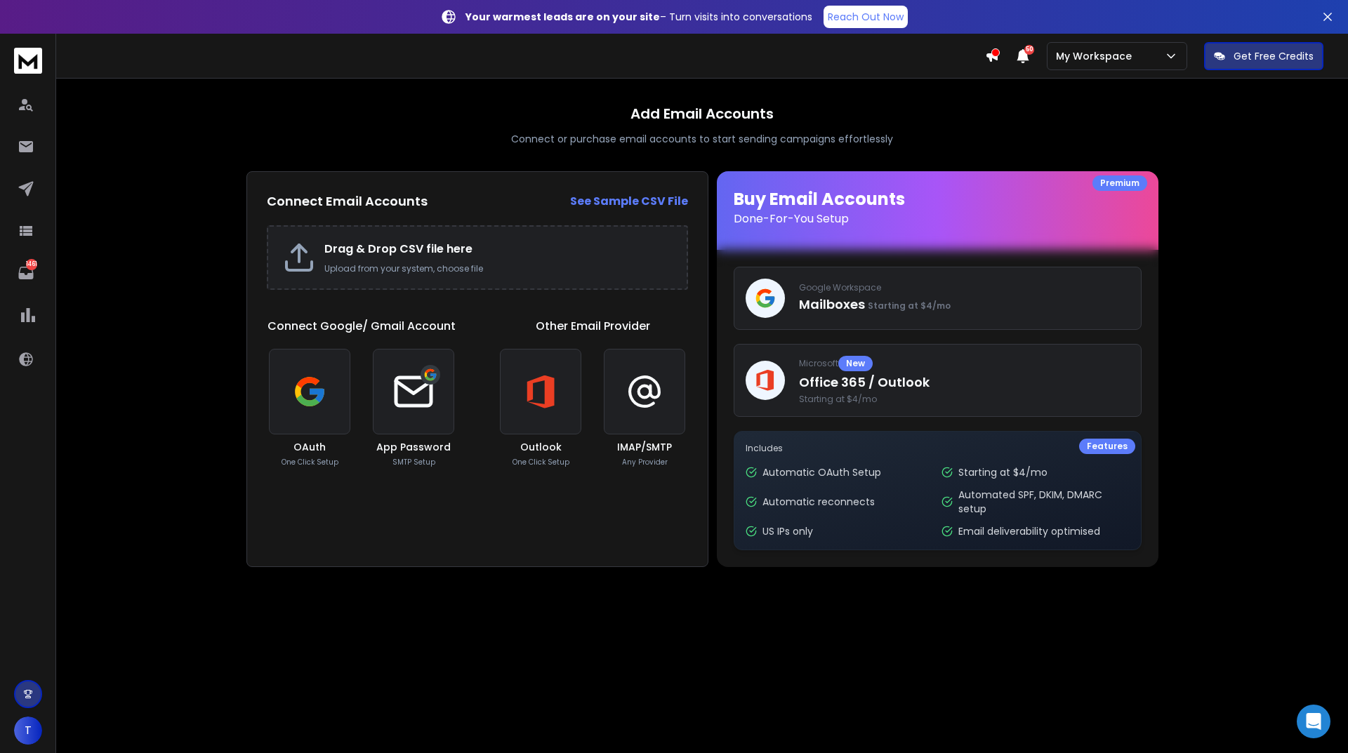
click at [315, 411] on icon at bounding box center [309, 392] width 35 height 42
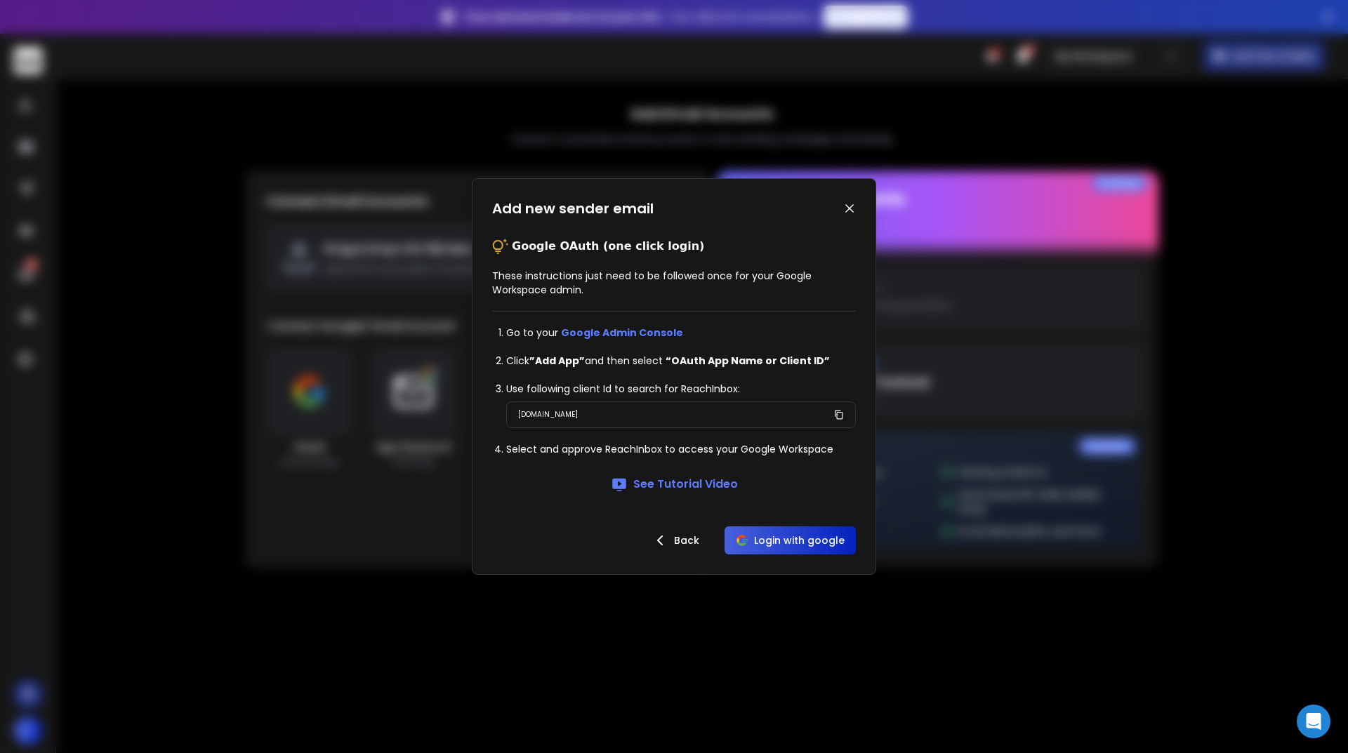
drag, startPoint x: 763, startPoint y: 529, endPoint x: 817, endPoint y: 555, distance: 59.7
click at [763, 529] on button "Login with google" at bounding box center [790, 541] width 131 height 28
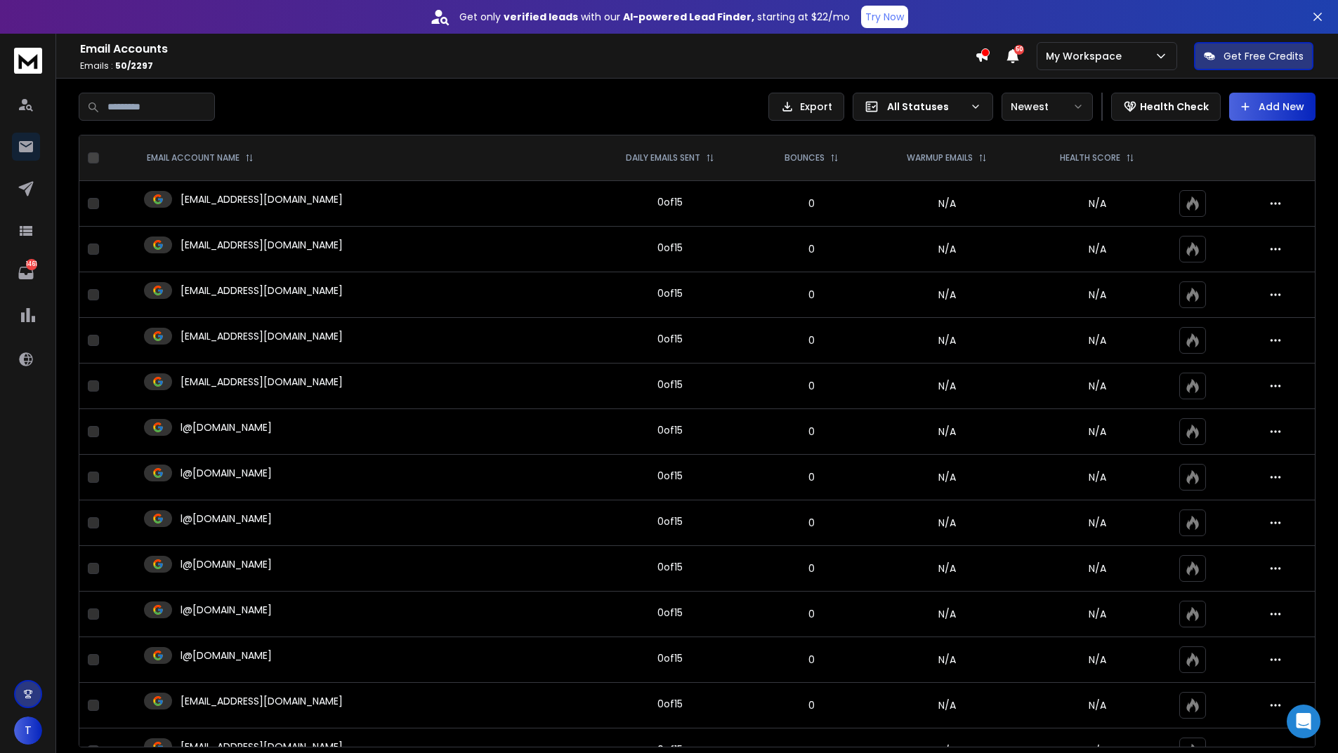
click at [1256, 110] on button "Add New" at bounding box center [1272, 107] width 86 height 28
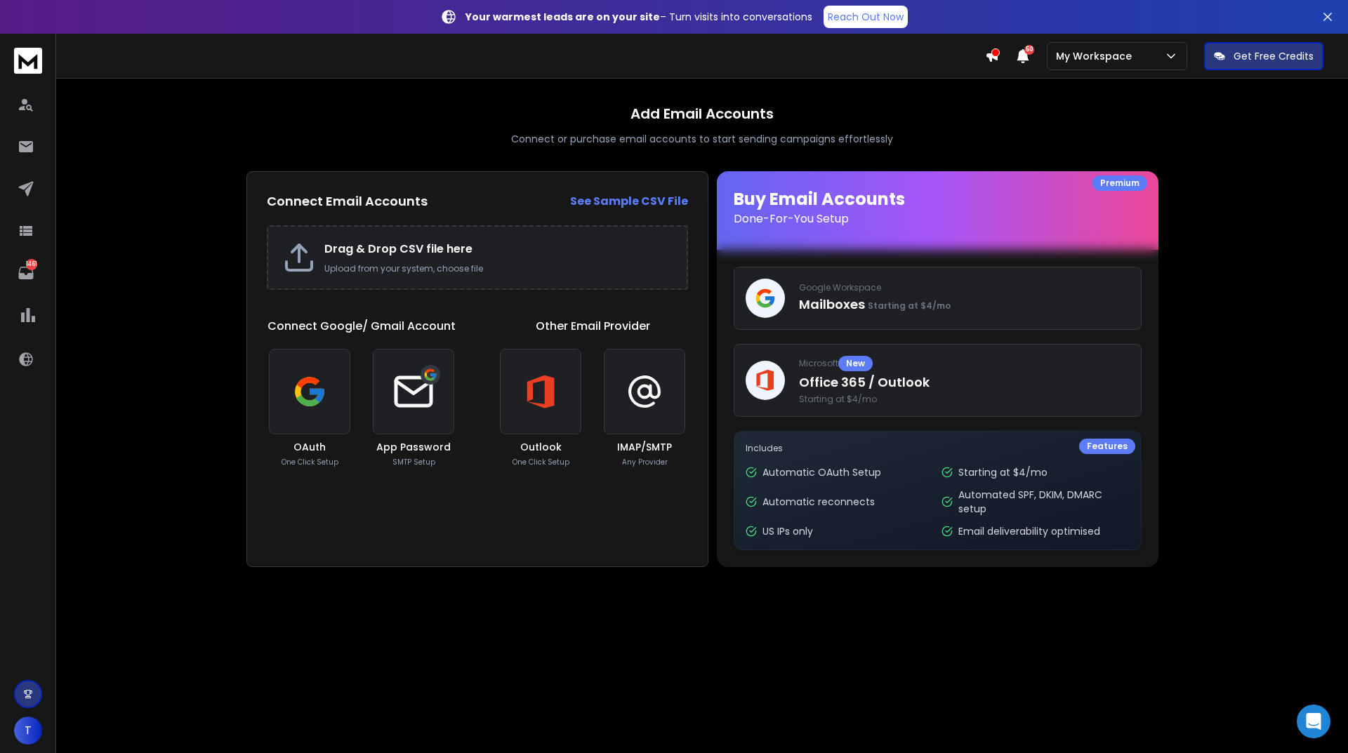
click at [282, 400] on div at bounding box center [309, 392] width 81 height 86
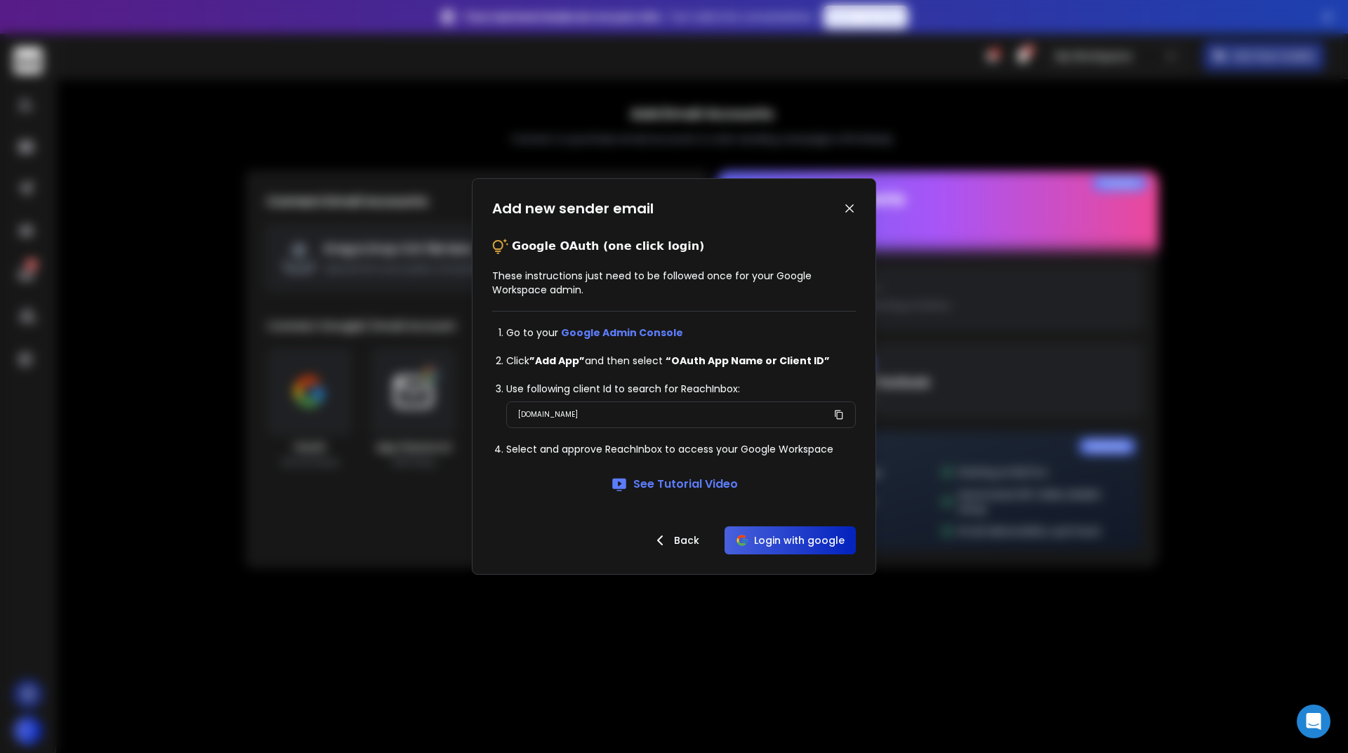
click at [757, 531] on button "Login with google" at bounding box center [790, 541] width 131 height 28
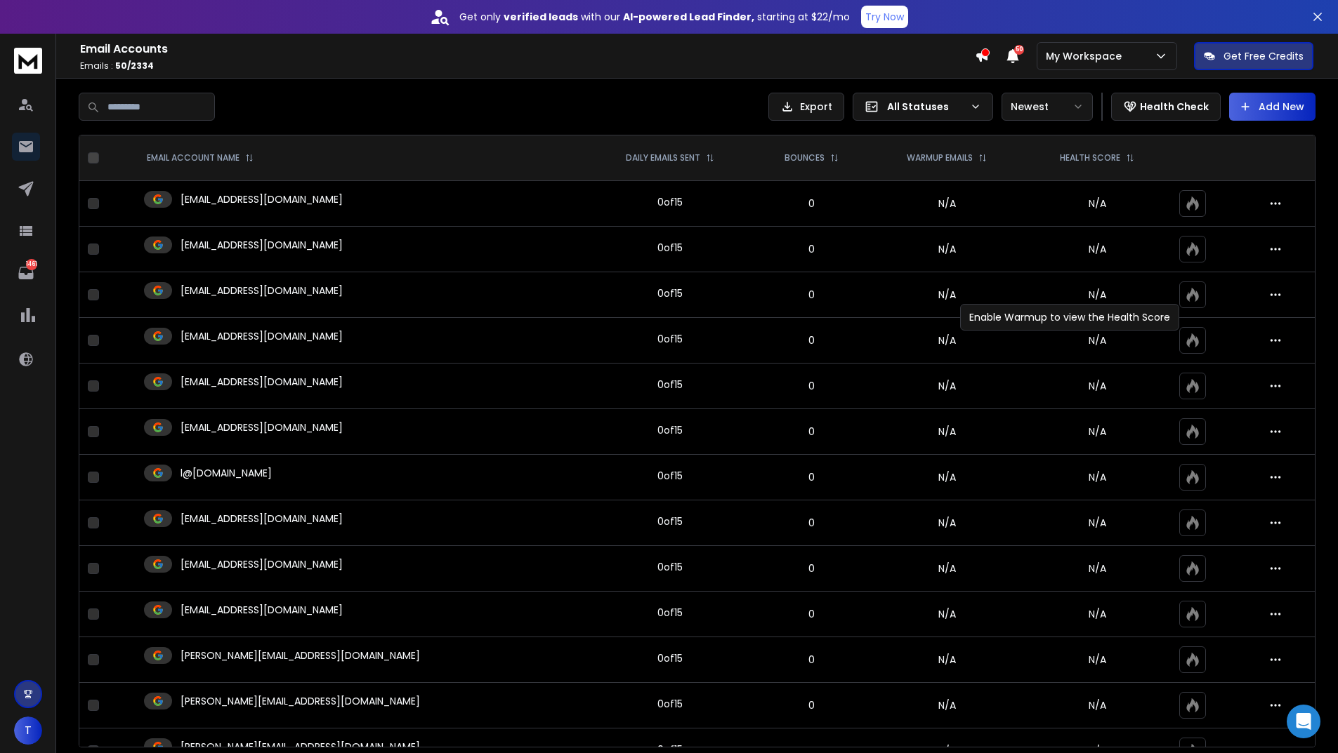
click at [1265, 114] on button "Add New" at bounding box center [1272, 107] width 86 height 28
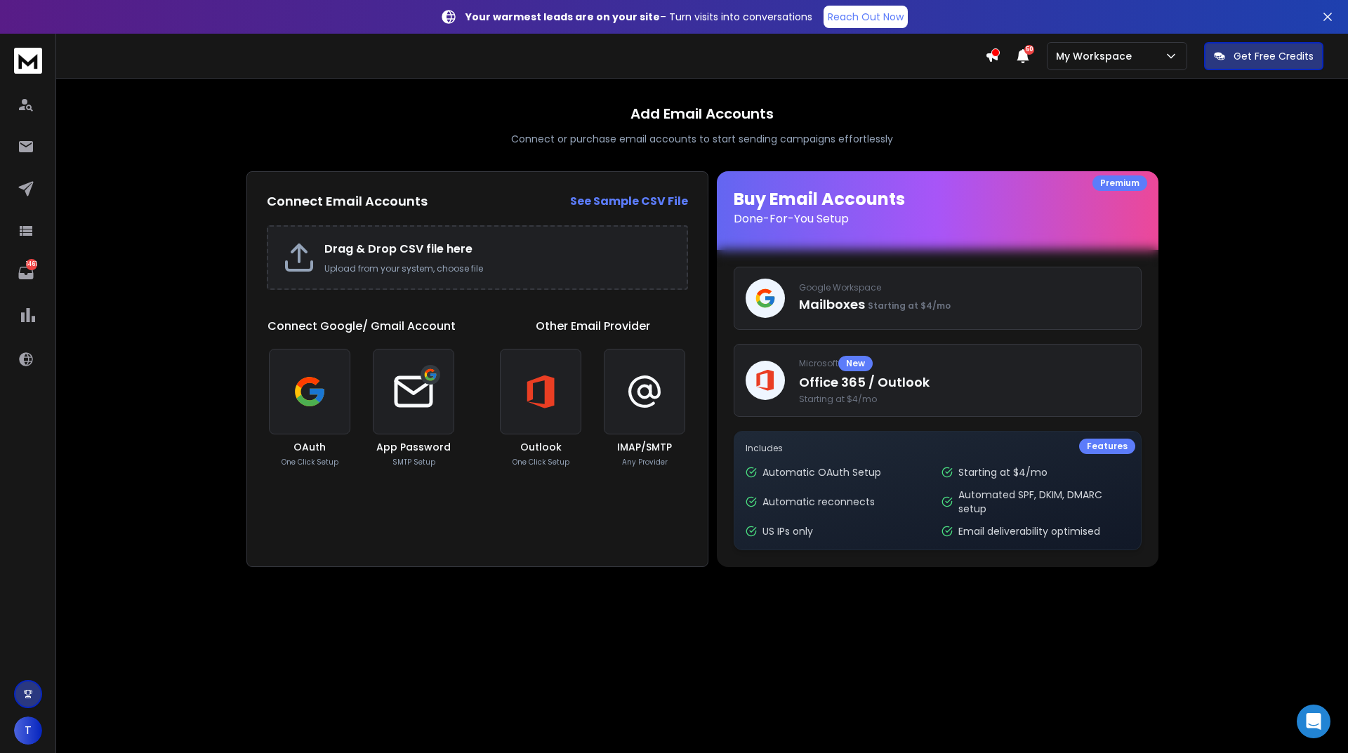
click at [306, 414] on div at bounding box center [309, 392] width 81 height 86
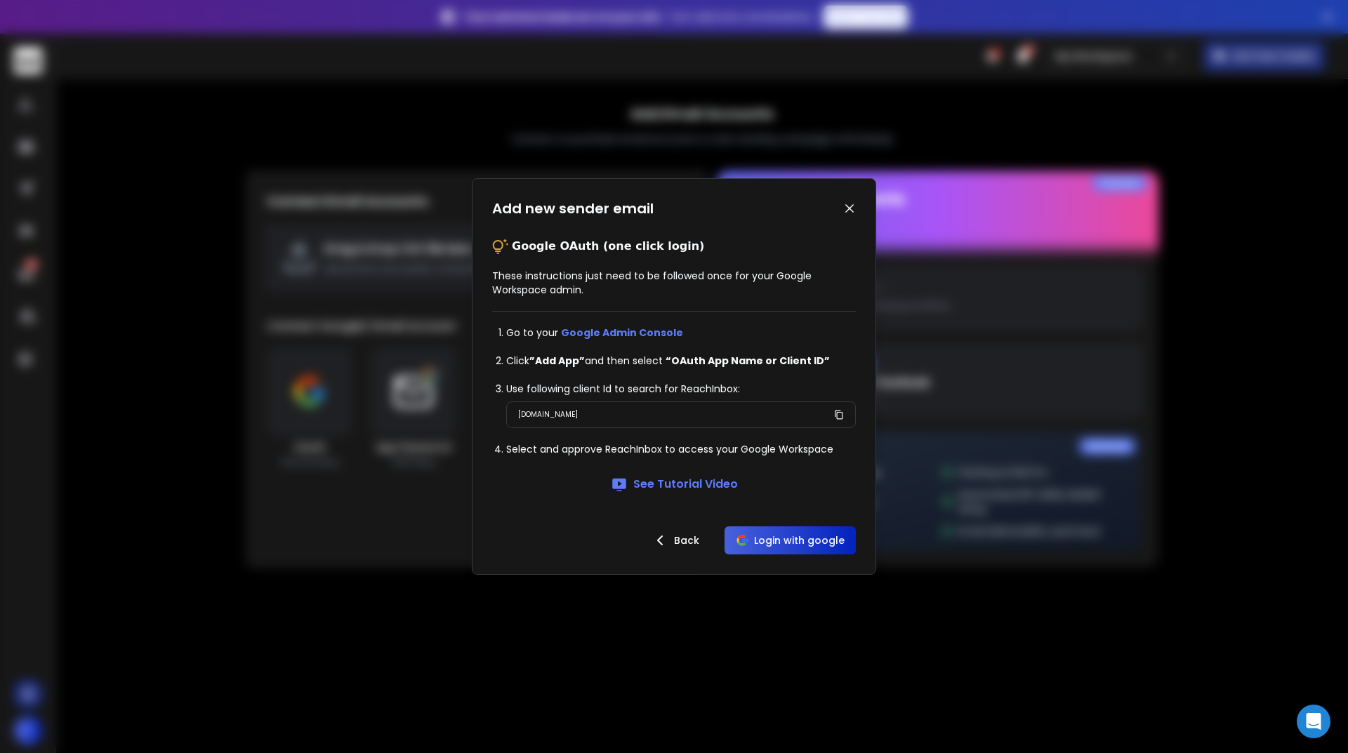
click at [785, 530] on button "Login with google" at bounding box center [790, 541] width 131 height 28
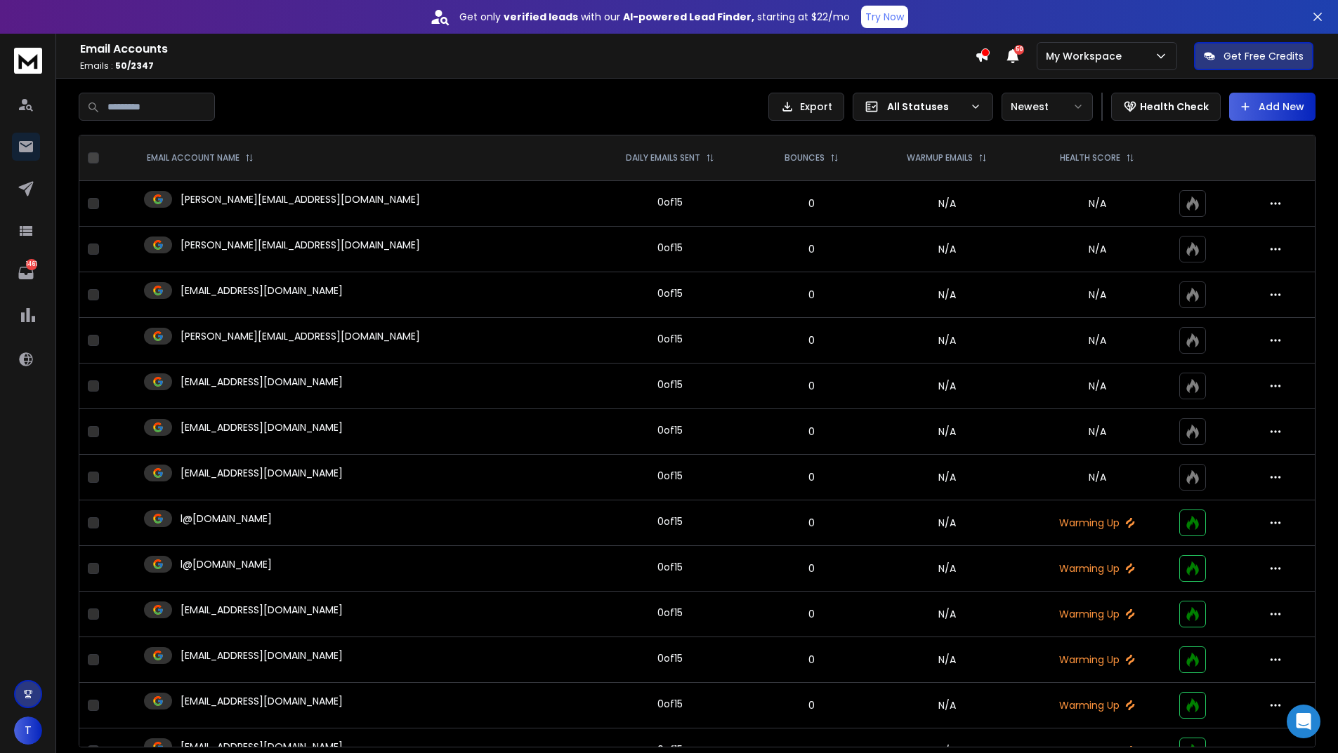
click at [1279, 104] on button "Add New" at bounding box center [1272, 107] width 86 height 28
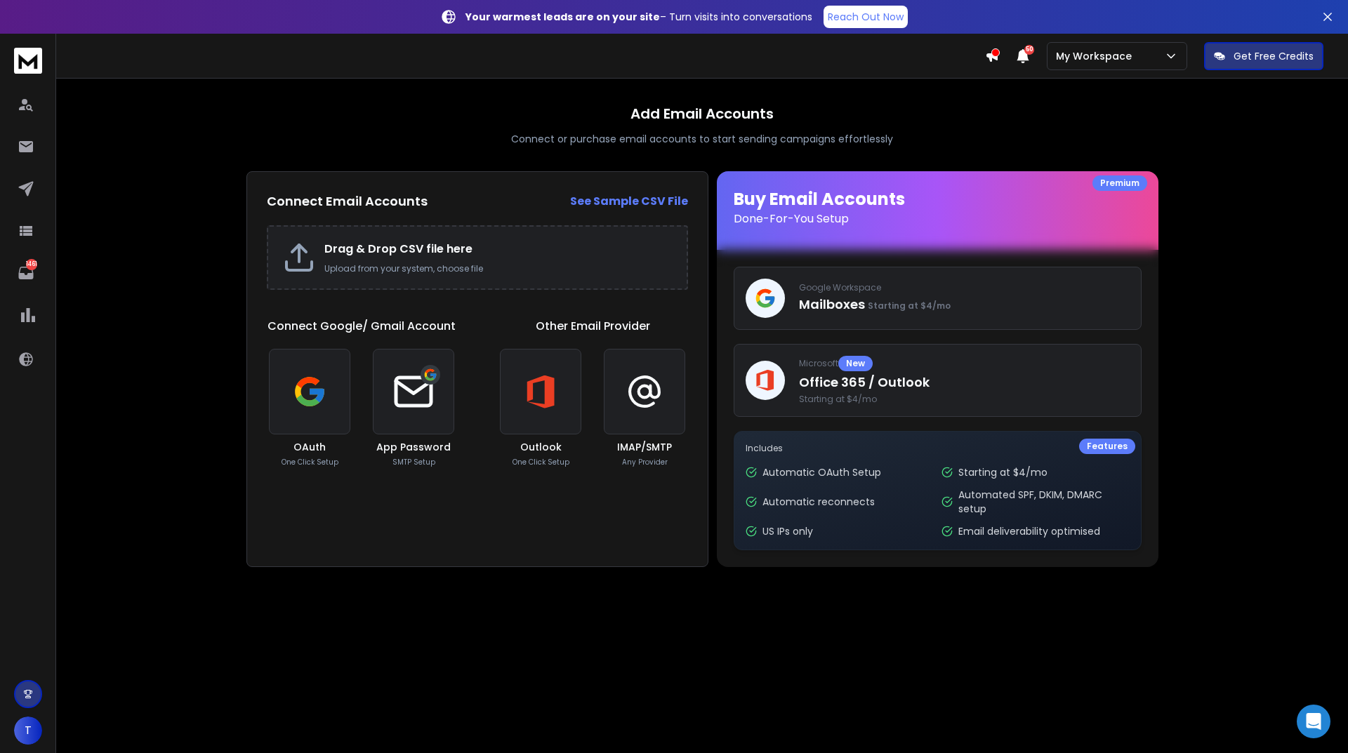
click at [320, 447] on h3 "OAuth" at bounding box center [310, 447] width 32 height 14
click at [365, 420] on div "OAuth One Click Setup App Password SMTP Setup" at bounding box center [362, 408] width 191 height 119
click at [306, 400] on icon at bounding box center [308, 401] width 23 height 12
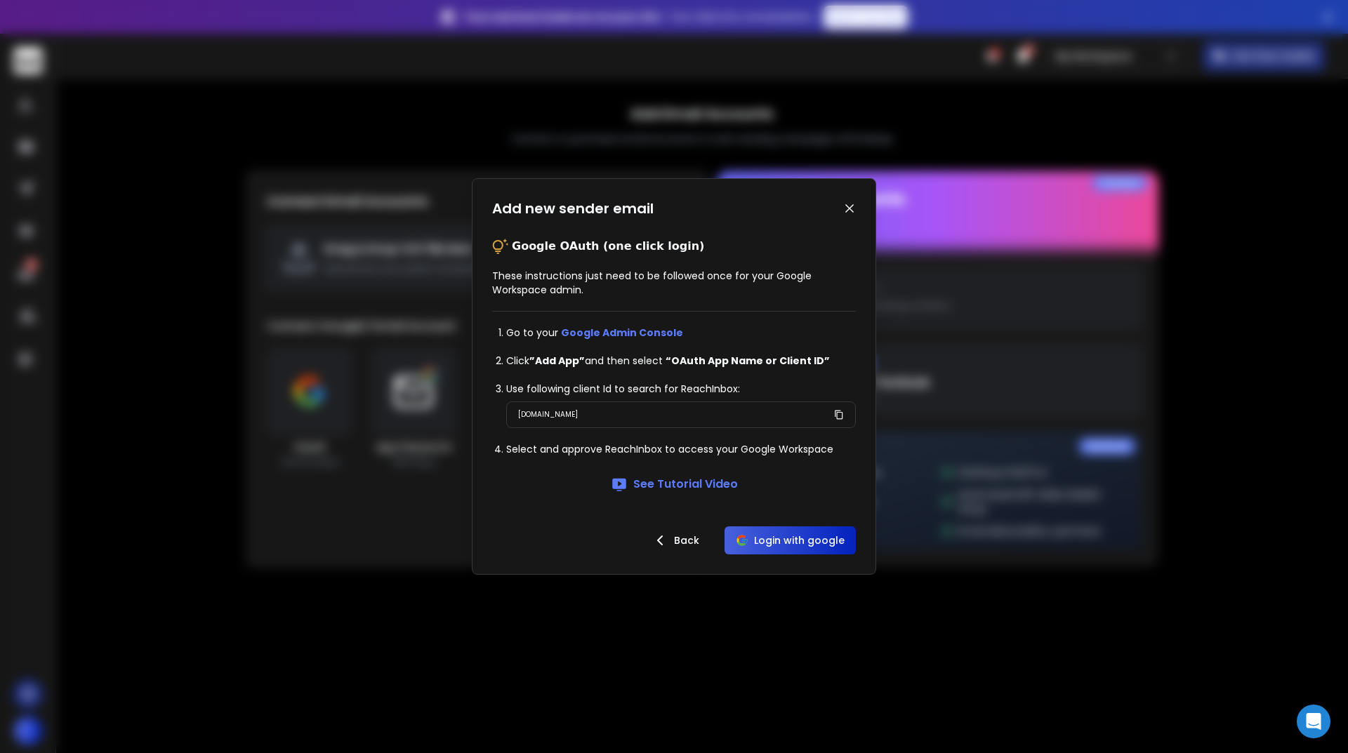
click at [768, 540] on button "Login with google" at bounding box center [790, 541] width 131 height 28
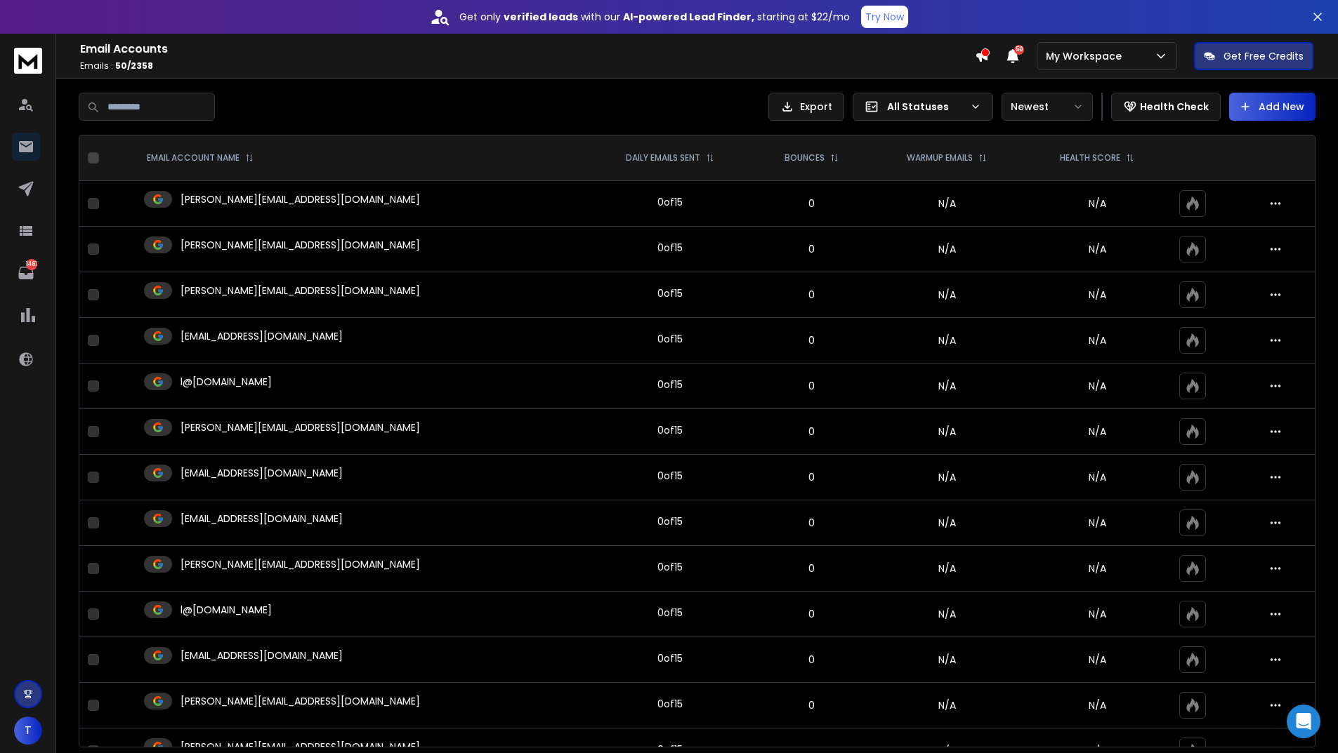
click at [1296, 99] on button "Add New" at bounding box center [1272, 107] width 86 height 28
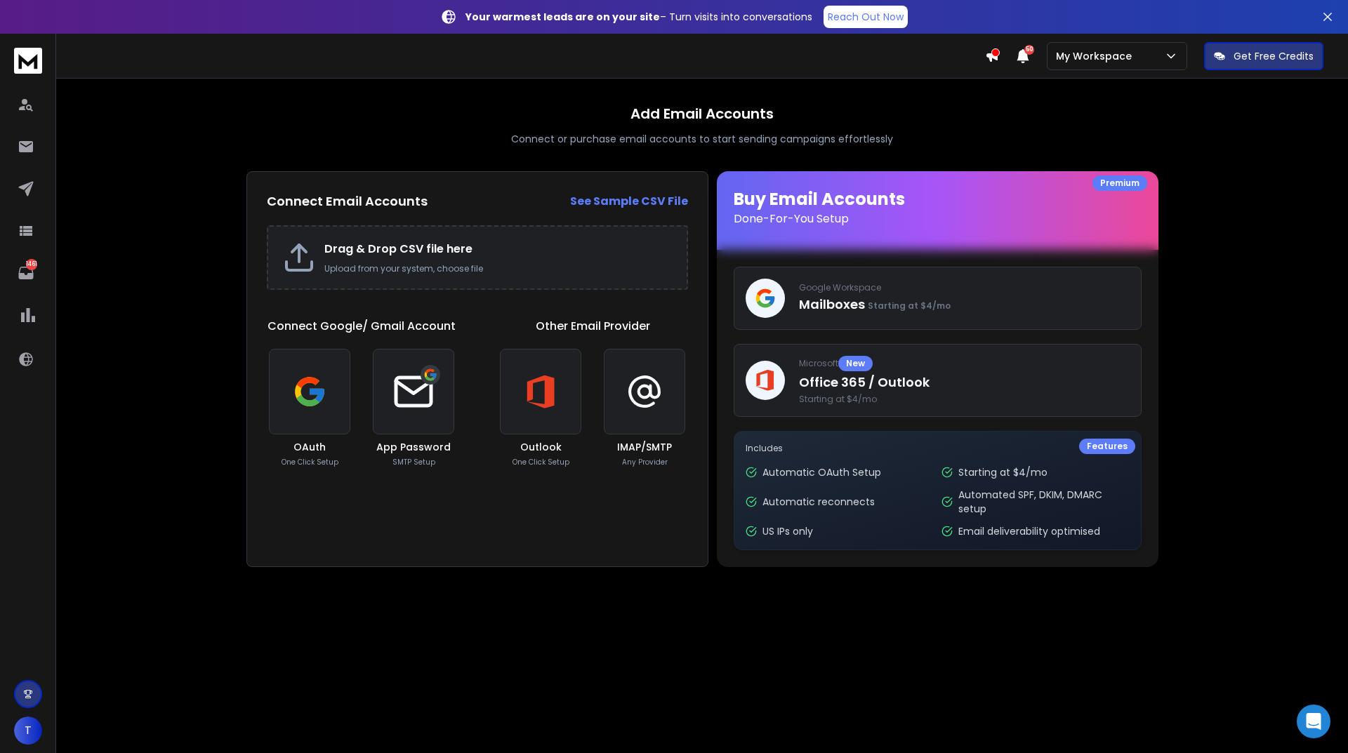
click at [302, 395] on icon at bounding box center [310, 391] width 29 height 29
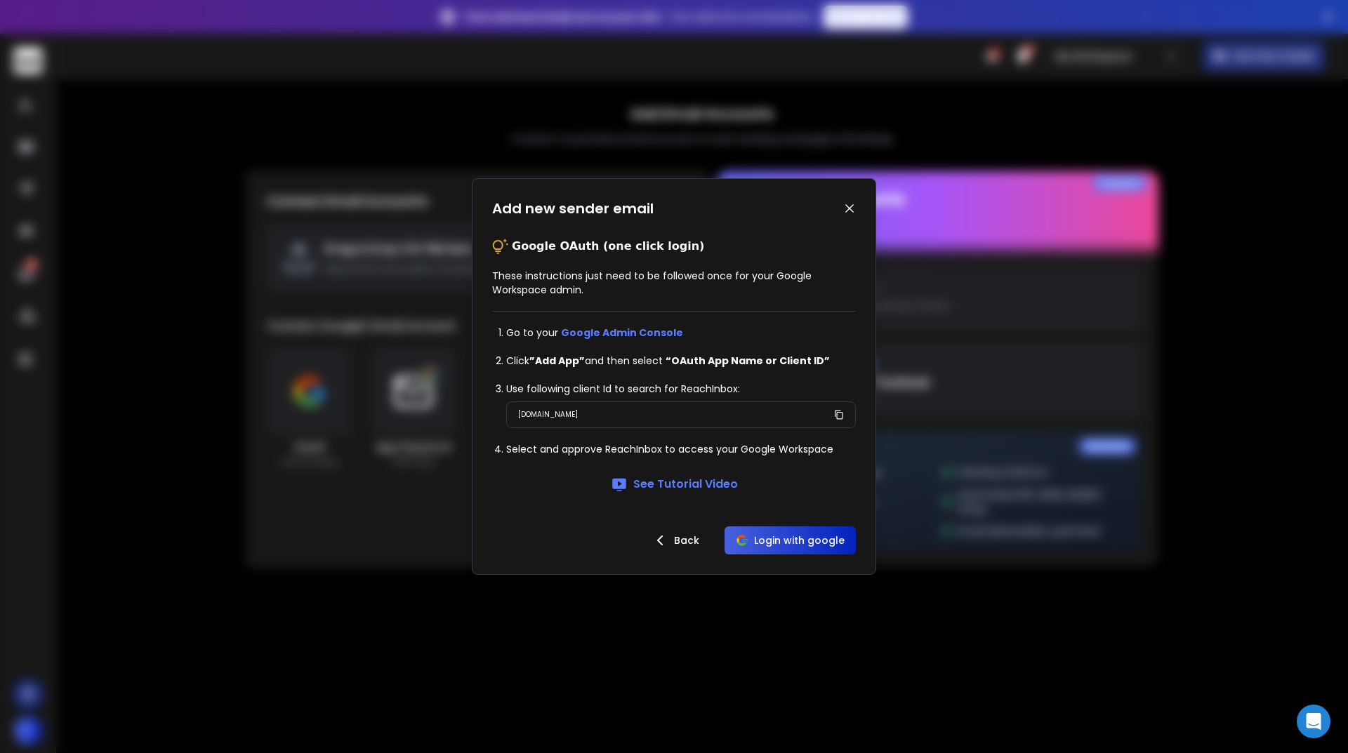
click at [742, 539] on icon at bounding box center [741, 538] width 8 height 4
